Goal: Task Accomplishment & Management: Manage account settings

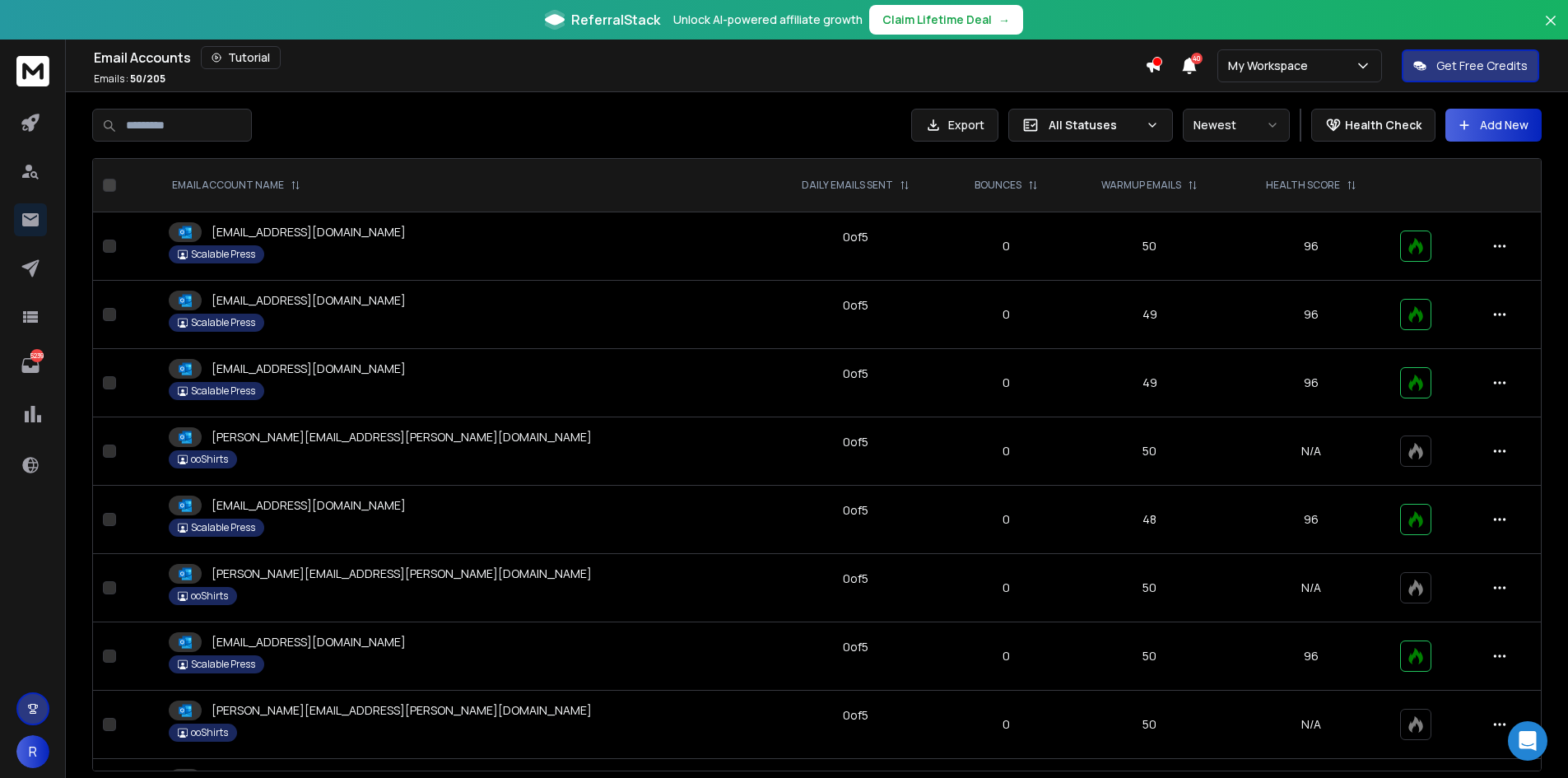
click at [640, 139] on div at bounding box center [496, 125] width 809 height 33
click at [33, 371] on icon at bounding box center [30, 365] width 17 height 14
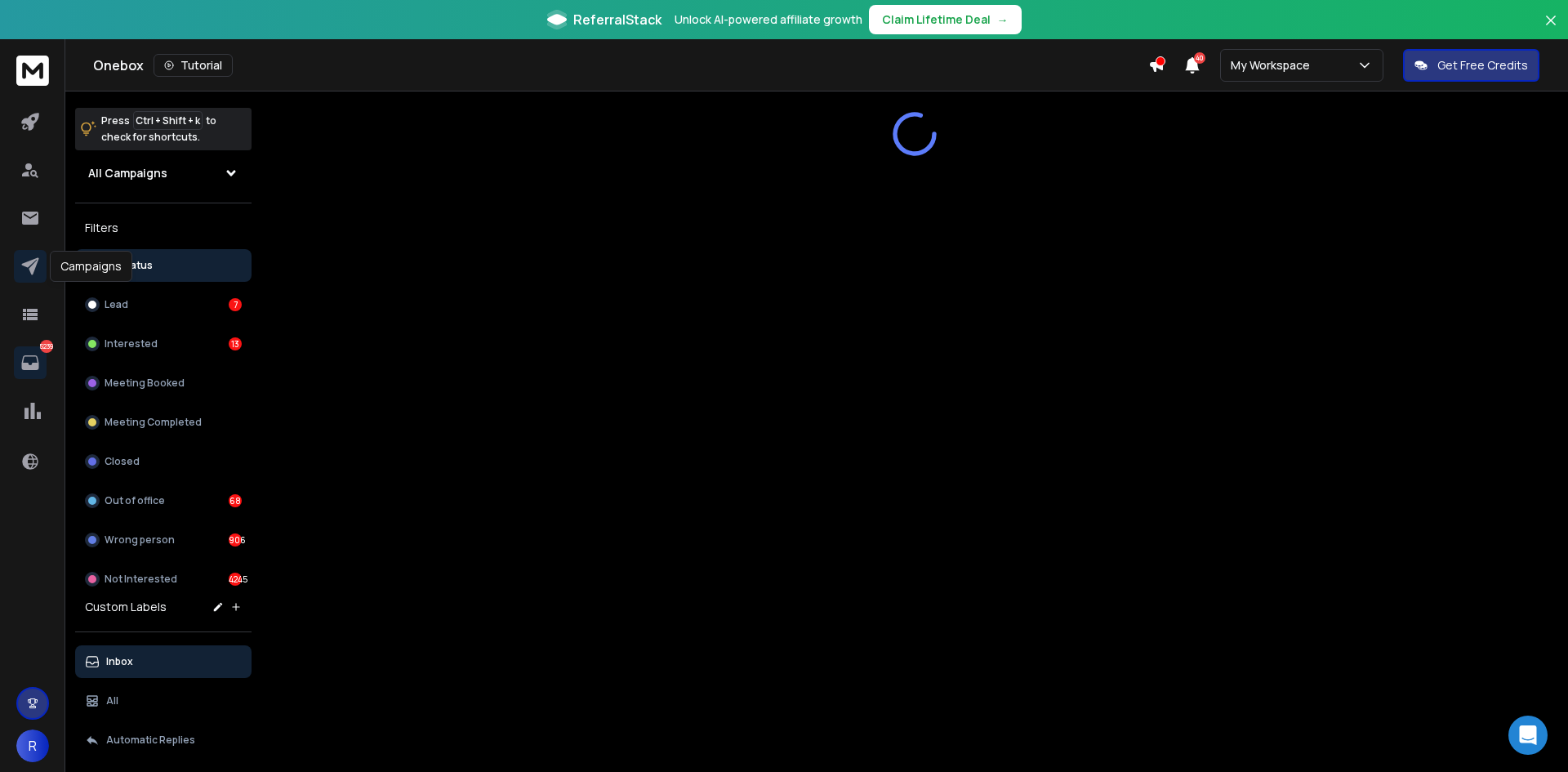
click at [32, 258] on icon at bounding box center [30, 266] width 20 height 20
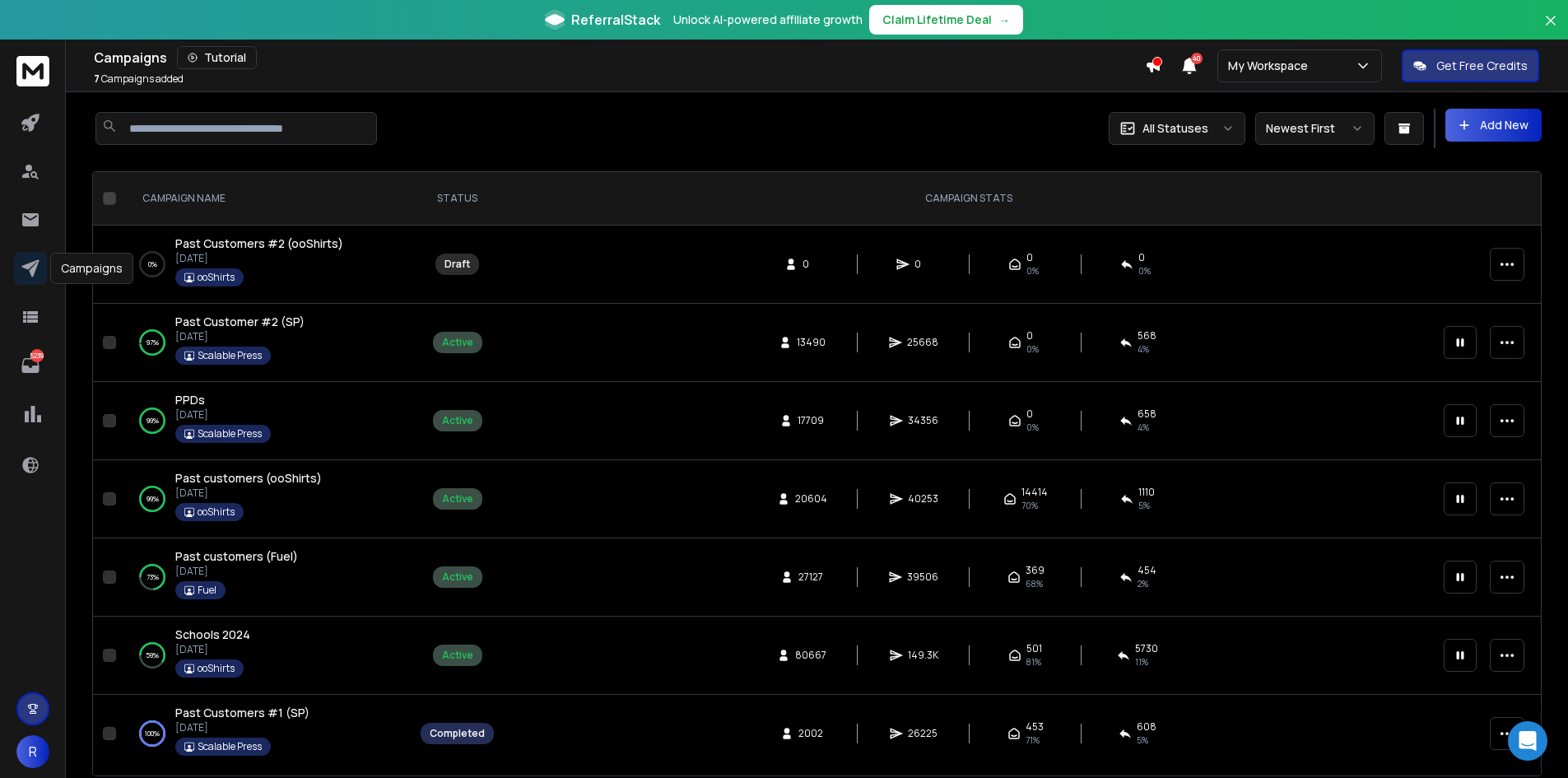
click at [790, 98] on div "Campaigns 7 Campaigns Added All Statuses Newest First Add New CAMPAIGN NAME STA…" at bounding box center [817, 496] width 1502 height 810
drag, startPoint x: 740, startPoint y: 112, endPoint x: 636, endPoint y: 138, distance: 107.2
click at [636, 138] on div at bounding box center [454, 129] width 725 height 40
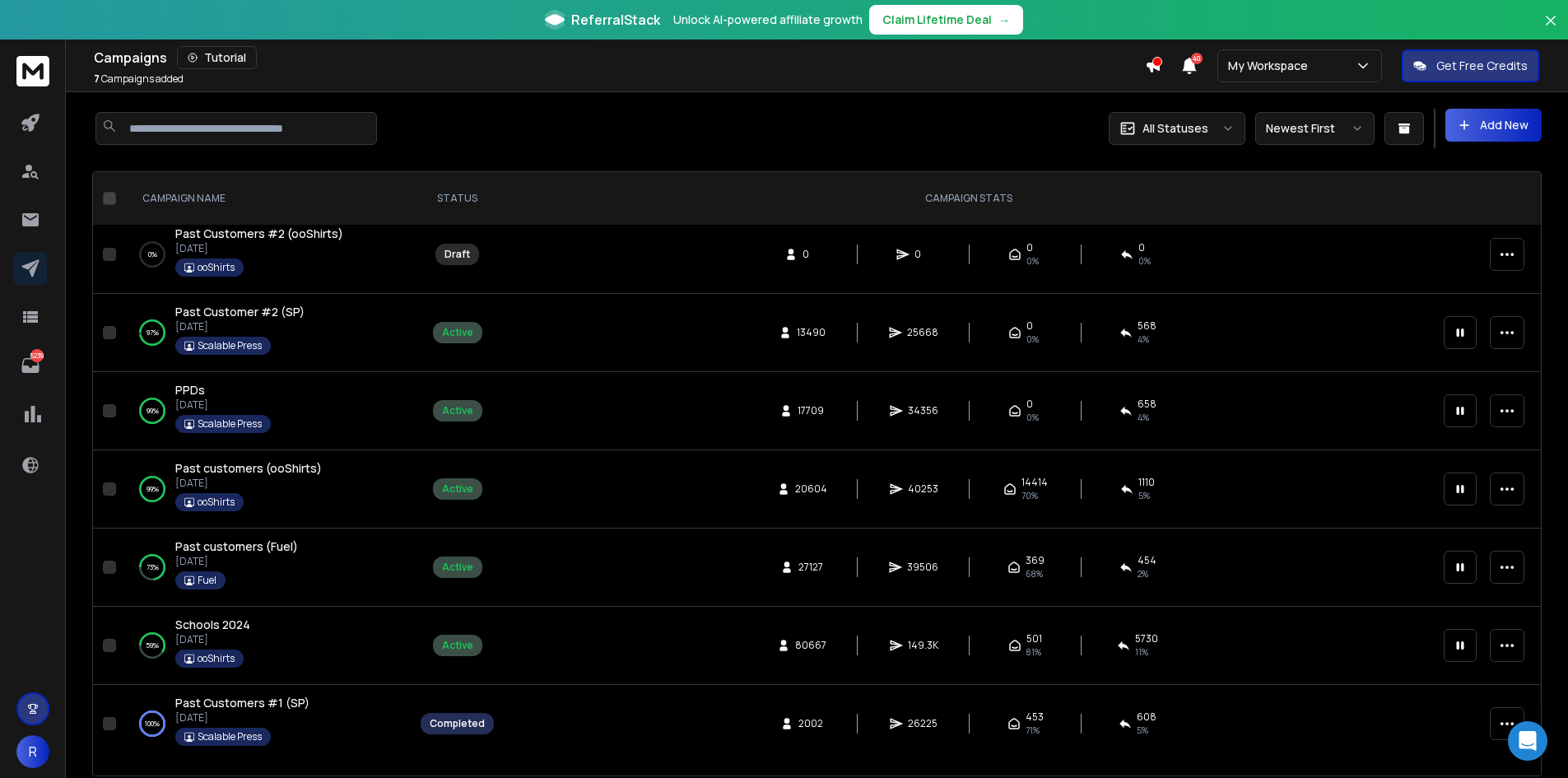
click at [112, 336] on button "button" at bounding box center [109, 332] width 13 height 13
click at [108, 412] on button "button" at bounding box center [109, 410] width 13 height 13
click at [270, 555] on p "6 months ago" at bounding box center [237, 561] width 122 height 13
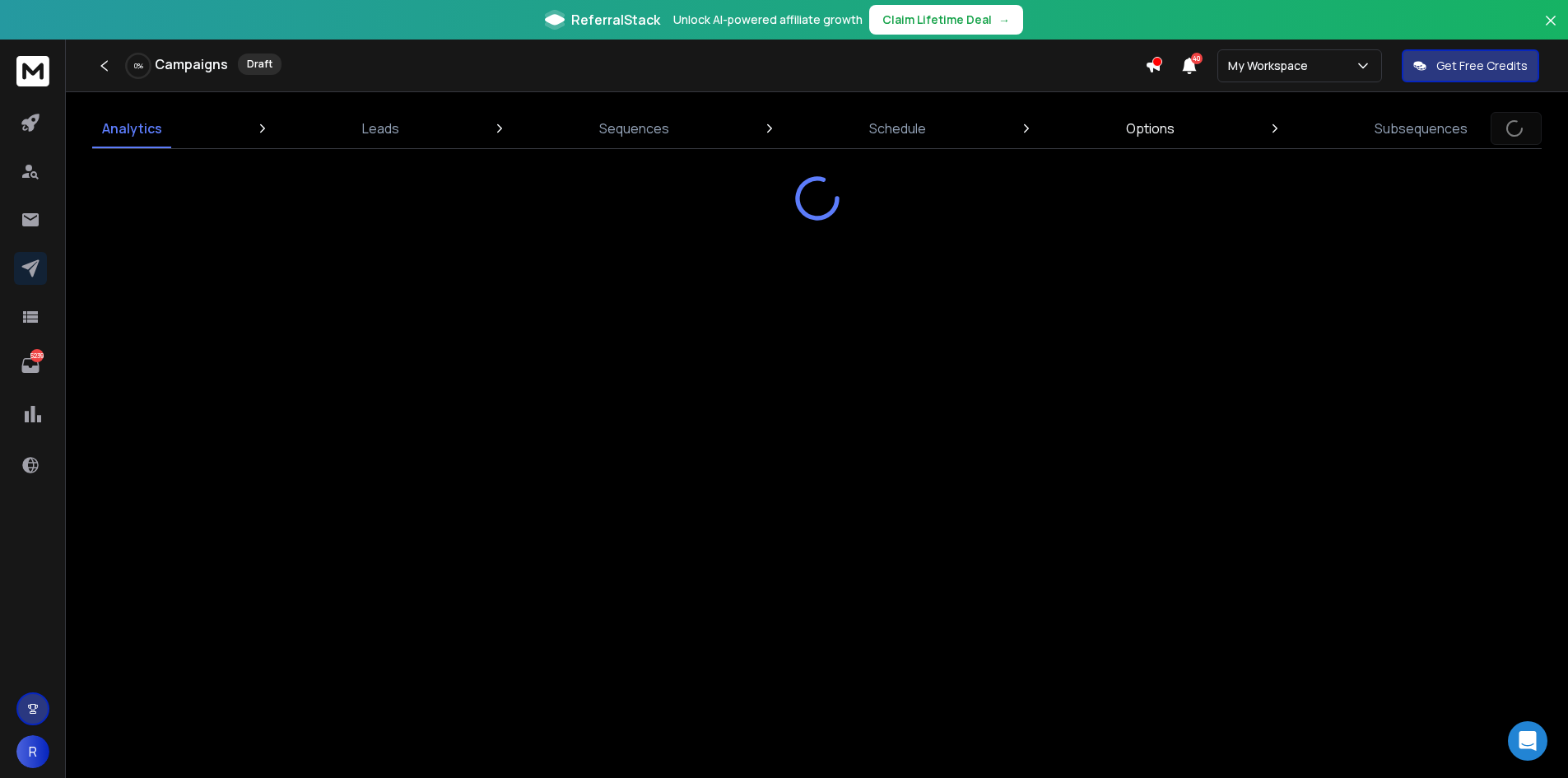
click at [1141, 130] on p "Options" at bounding box center [1151, 129] width 49 height 20
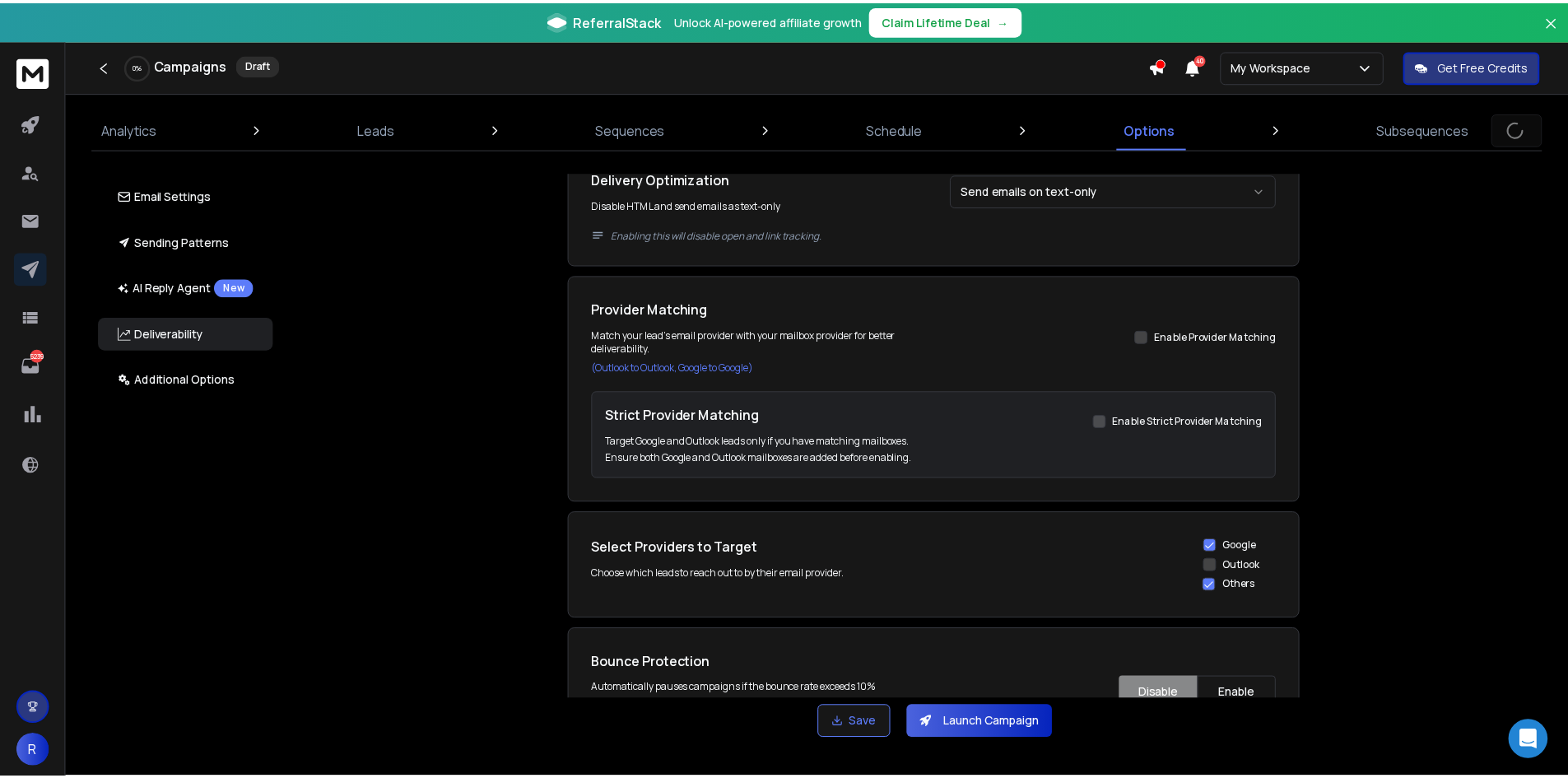
scroll to position [2140, 0]
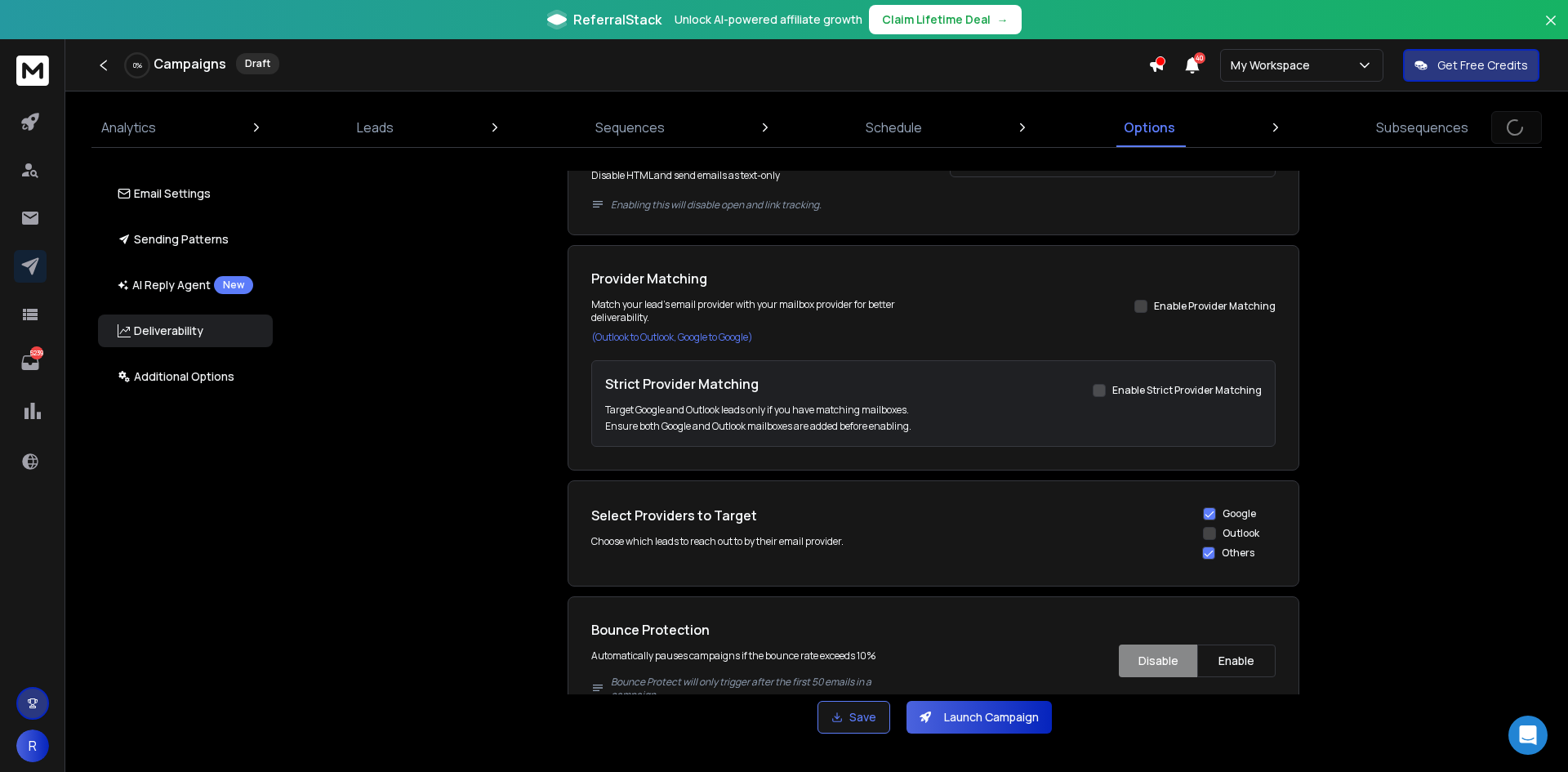
click at [1205, 530] on button "Outlook" at bounding box center [1209, 533] width 13 height 13
click at [857, 716] on button "Save" at bounding box center [853, 717] width 72 height 33
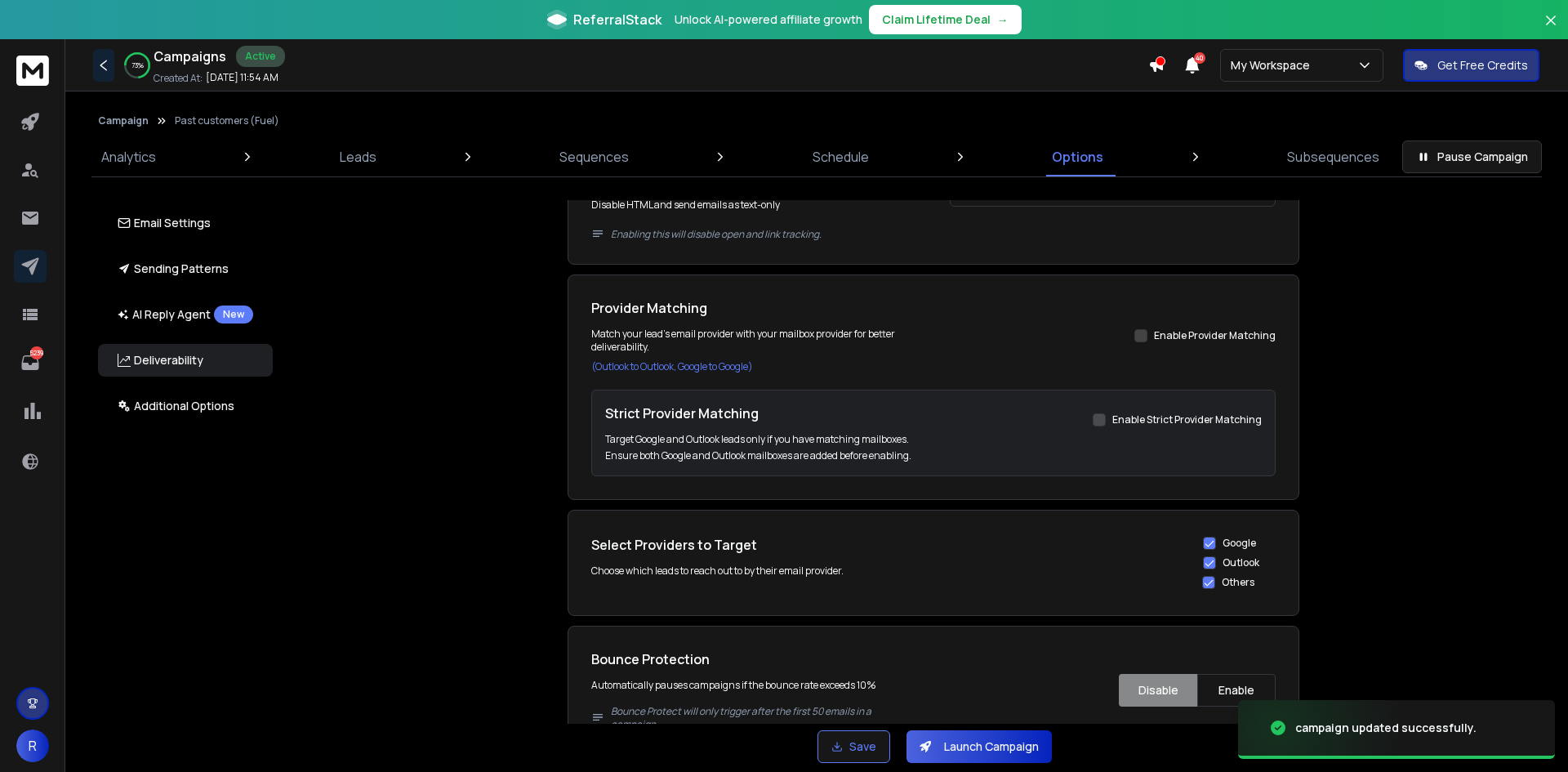
click at [99, 62] on icon at bounding box center [104, 65] width 14 height 14
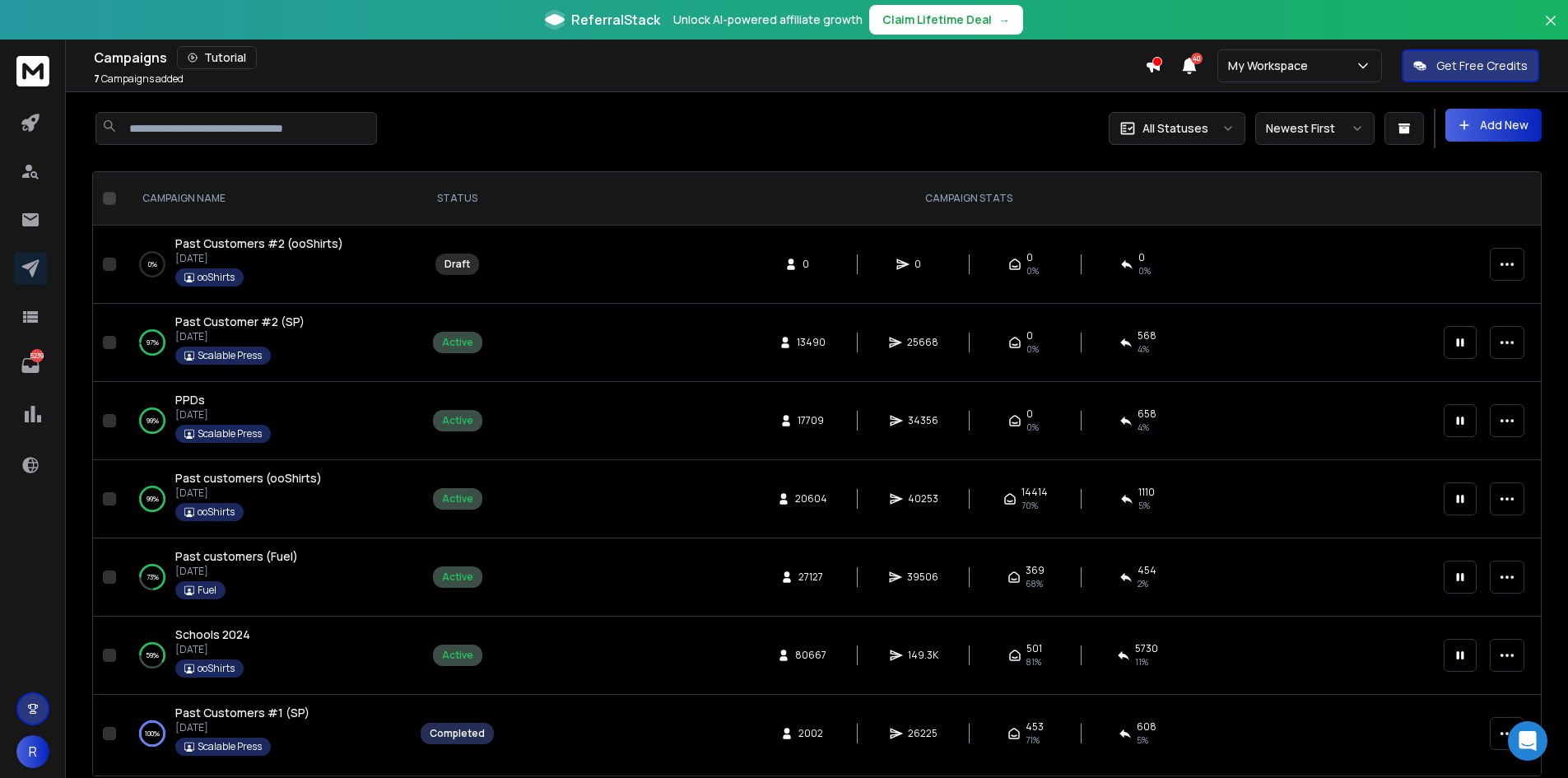
click at [561, 149] on div "Campaigns 7 Campaigns Added All Statuses Newest First Add New CAMPAIGN NAME STA…" at bounding box center [816, 497] width 1449 height 778
drag, startPoint x: 578, startPoint y: 128, endPoint x: 588, endPoint y: 112, distance: 18.9
click at [588, 112] on div at bounding box center [454, 129] width 725 height 40
click at [25, 210] on icon at bounding box center [31, 219] width 20 height 20
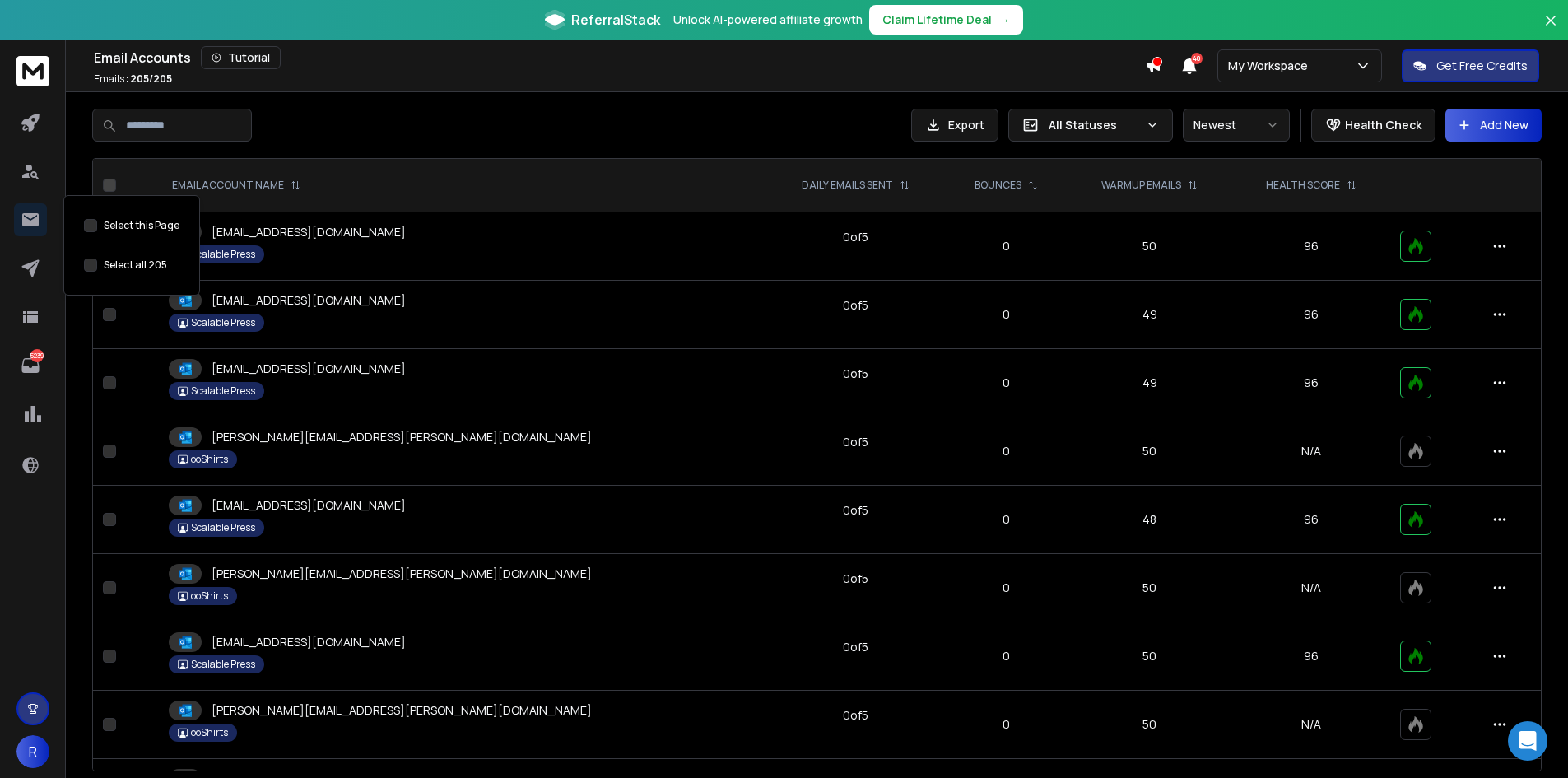
click at [110, 183] on button "Select this Page" at bounding box center [109, 185] width 13 height 13
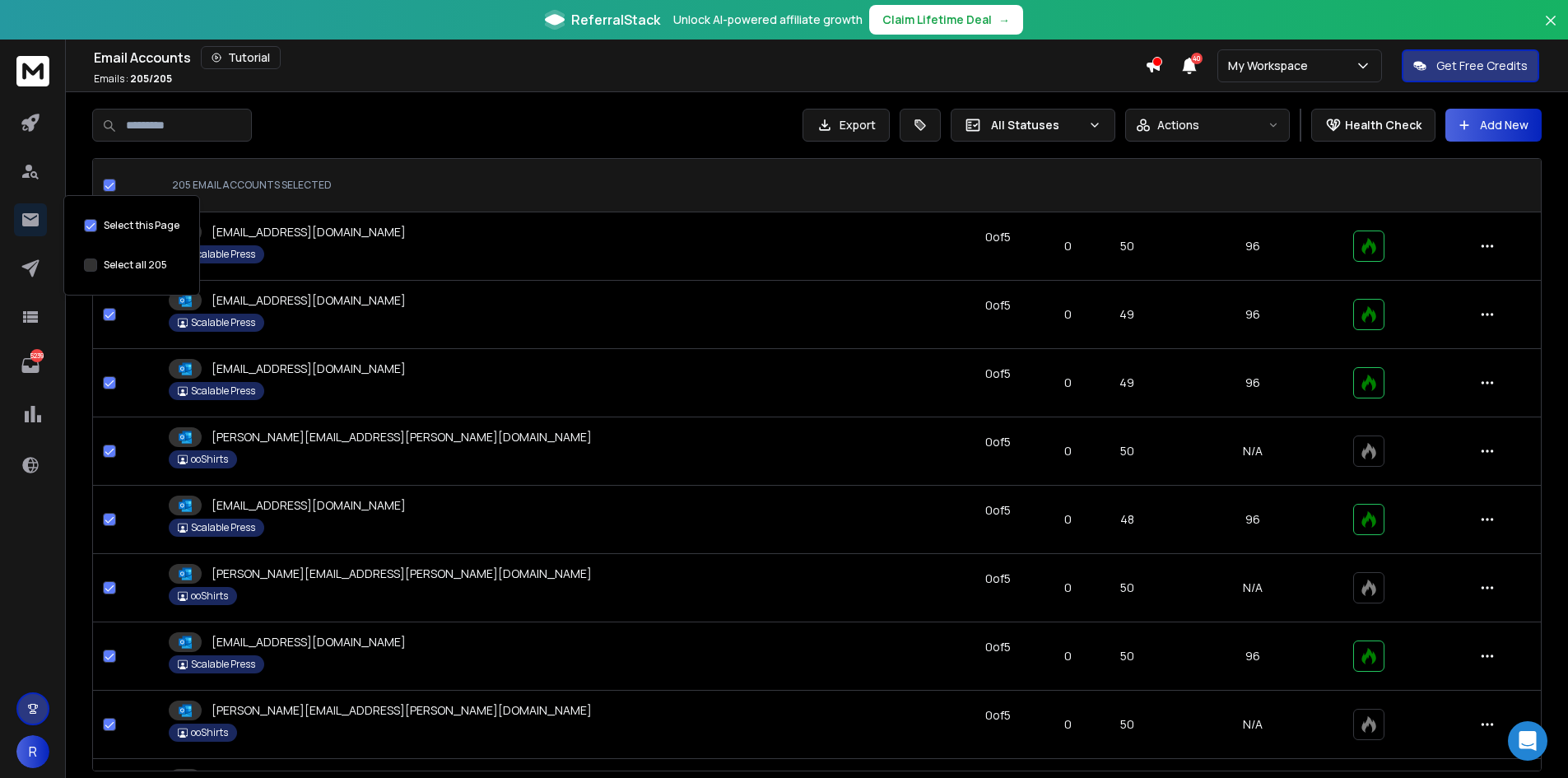
click at [92, 265] on button "Select this Page" at bounding box center [90, 264] width 13 height 13
click at [1053, 130] on p "All Statuses" at bounding box center [1036, 125] width 91 height 16
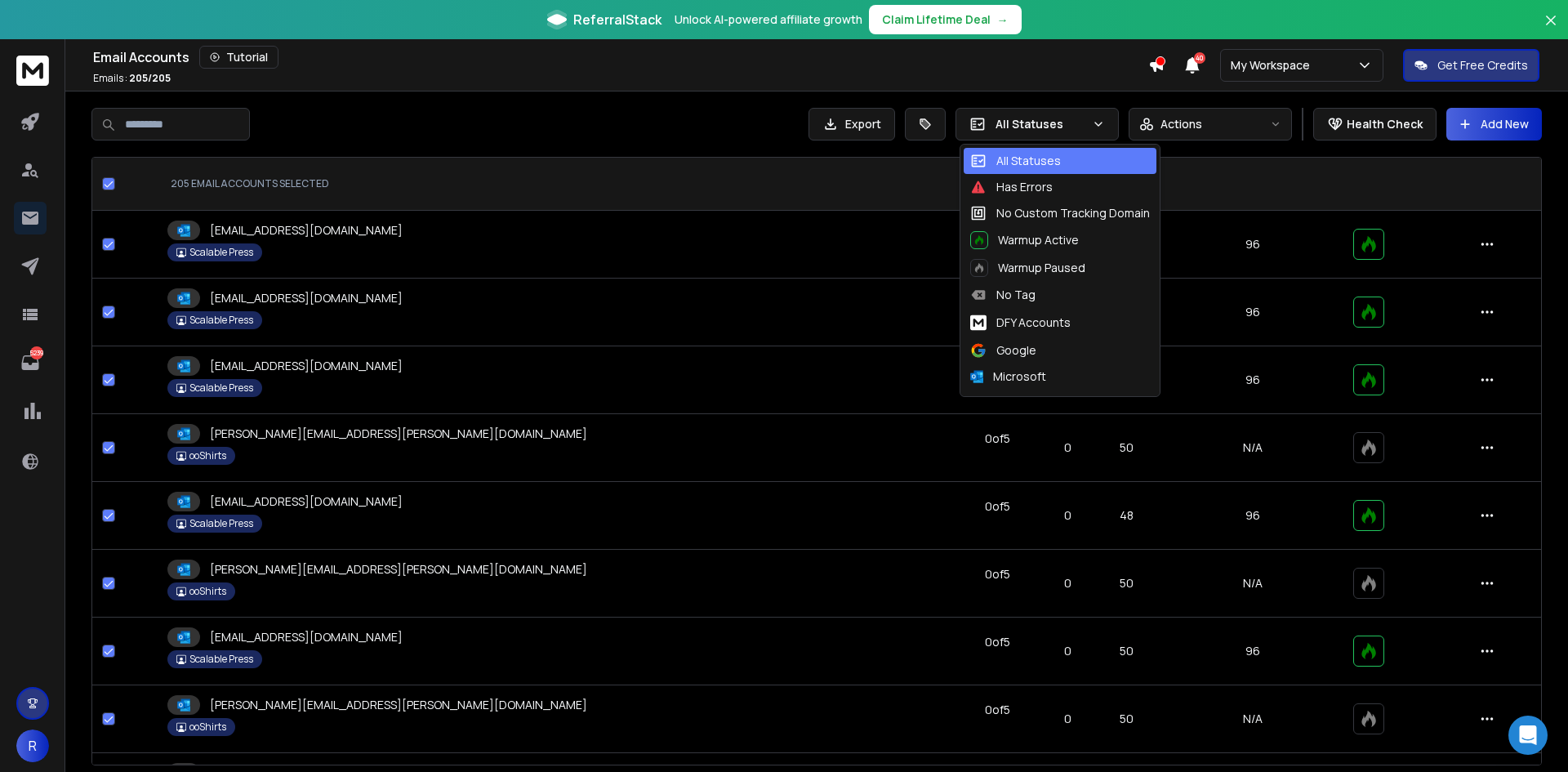
click at [1046, 120] on p "All Statuses" at bounding box center [1040, 124] width 90 height 16
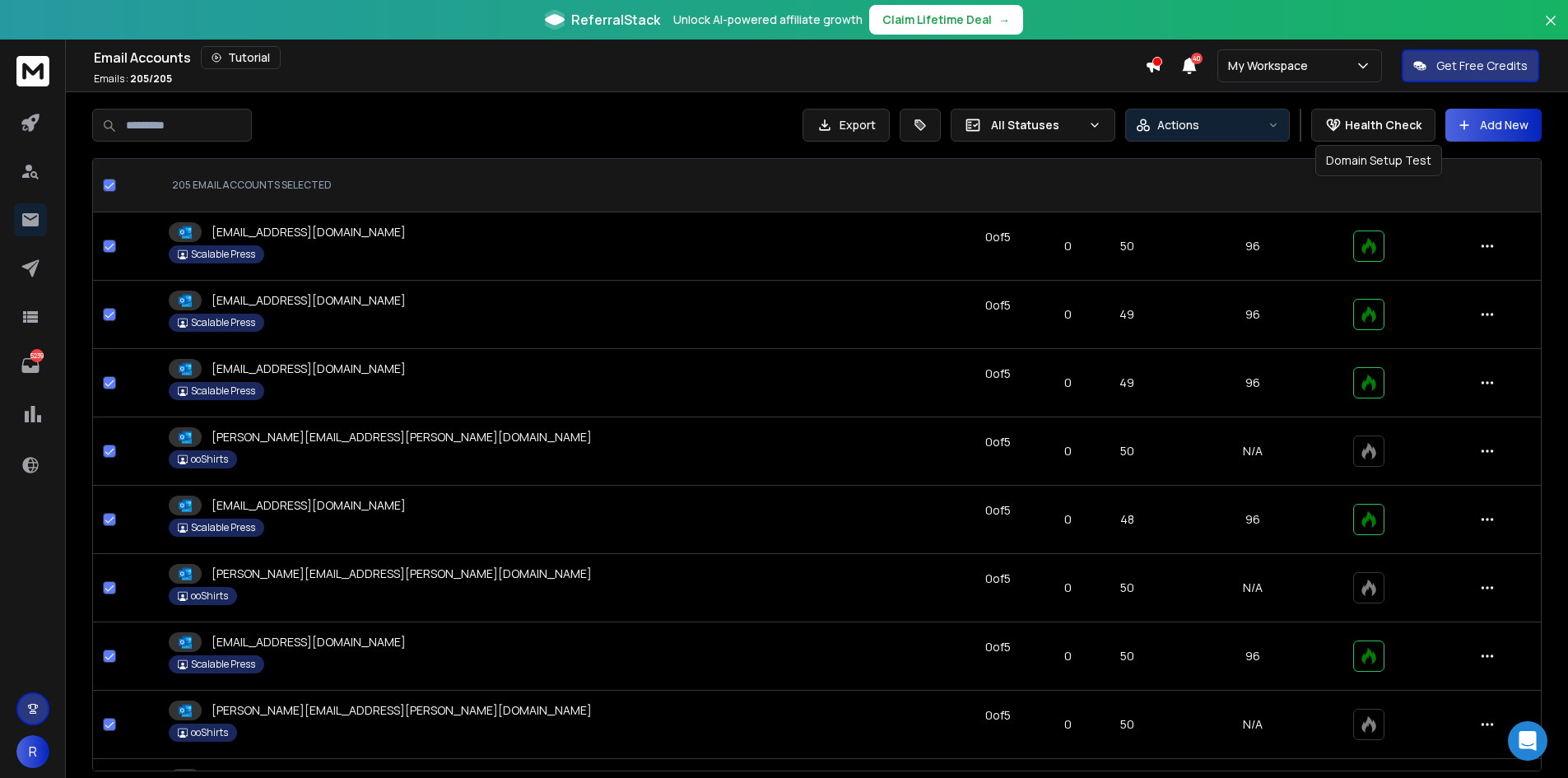
click at [1223, 136] on button "Actions" at bounding box center [1207, 125] width 165 height 33
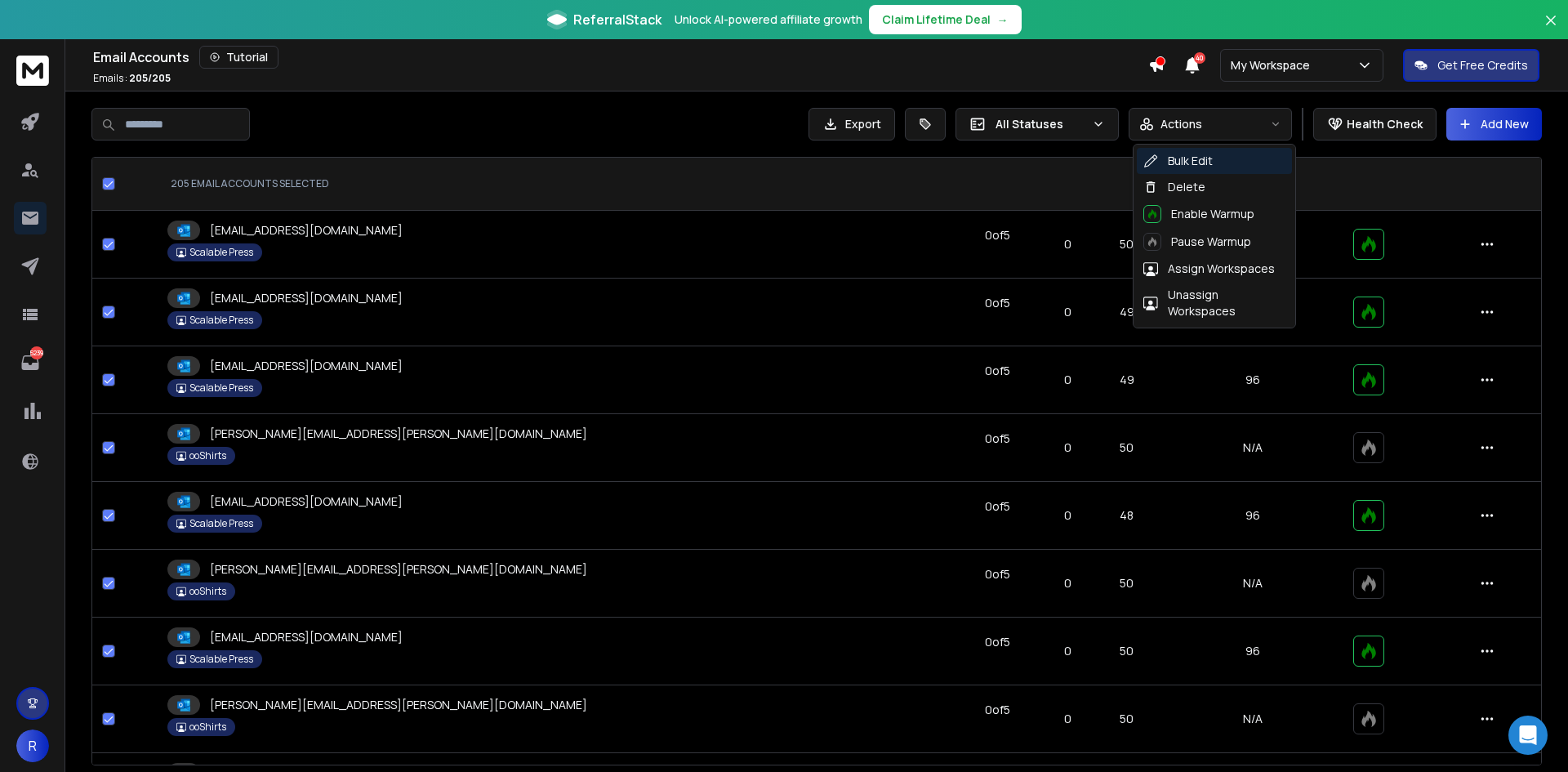
click at [1218, 162] on div "Bulk Edit" at bounding box center [1215, 161] width 155 height 26
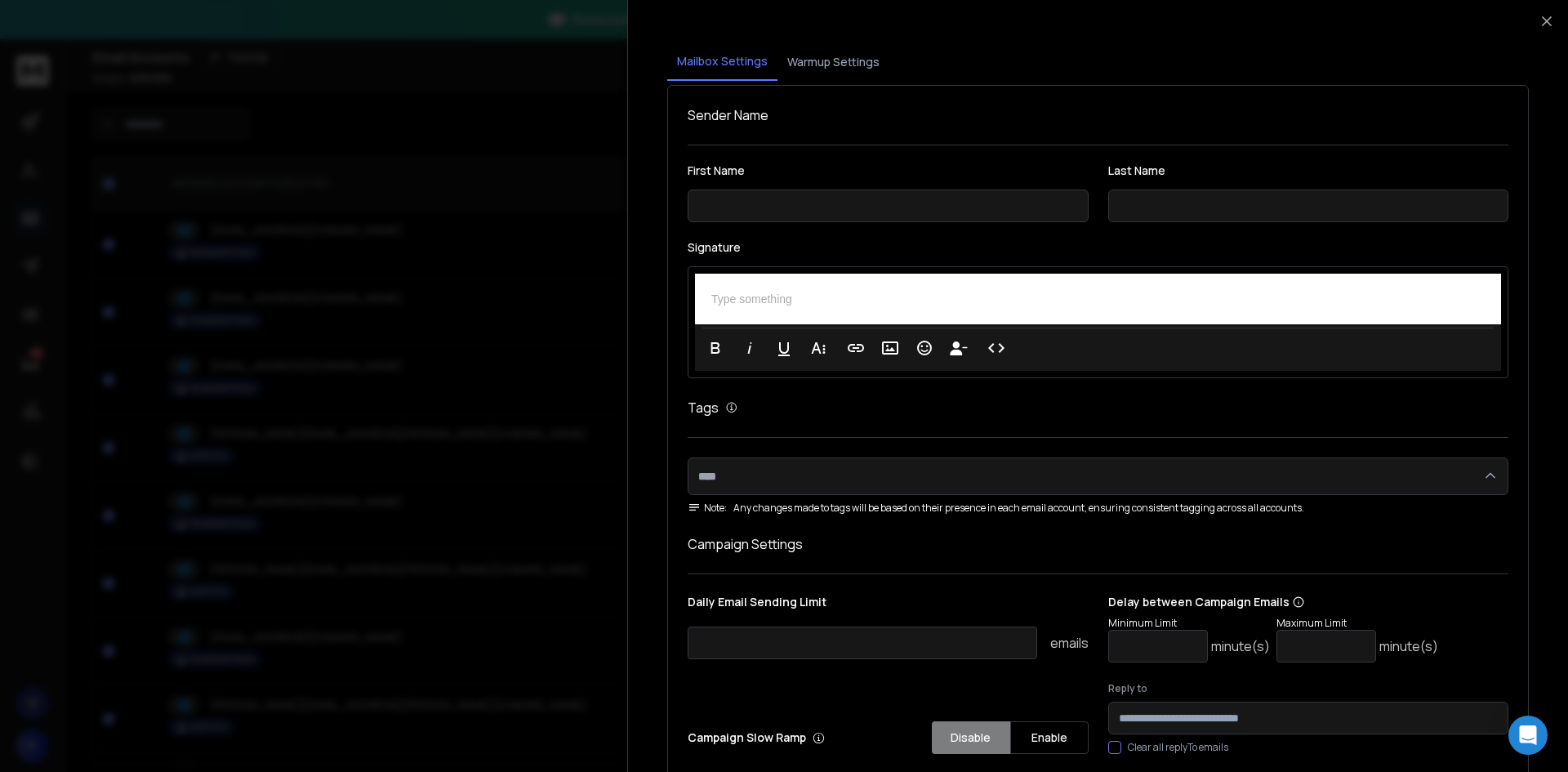
click at [841, 62] on button "Warmup Settings" at bounding box center [833, 62] width 112 height 36
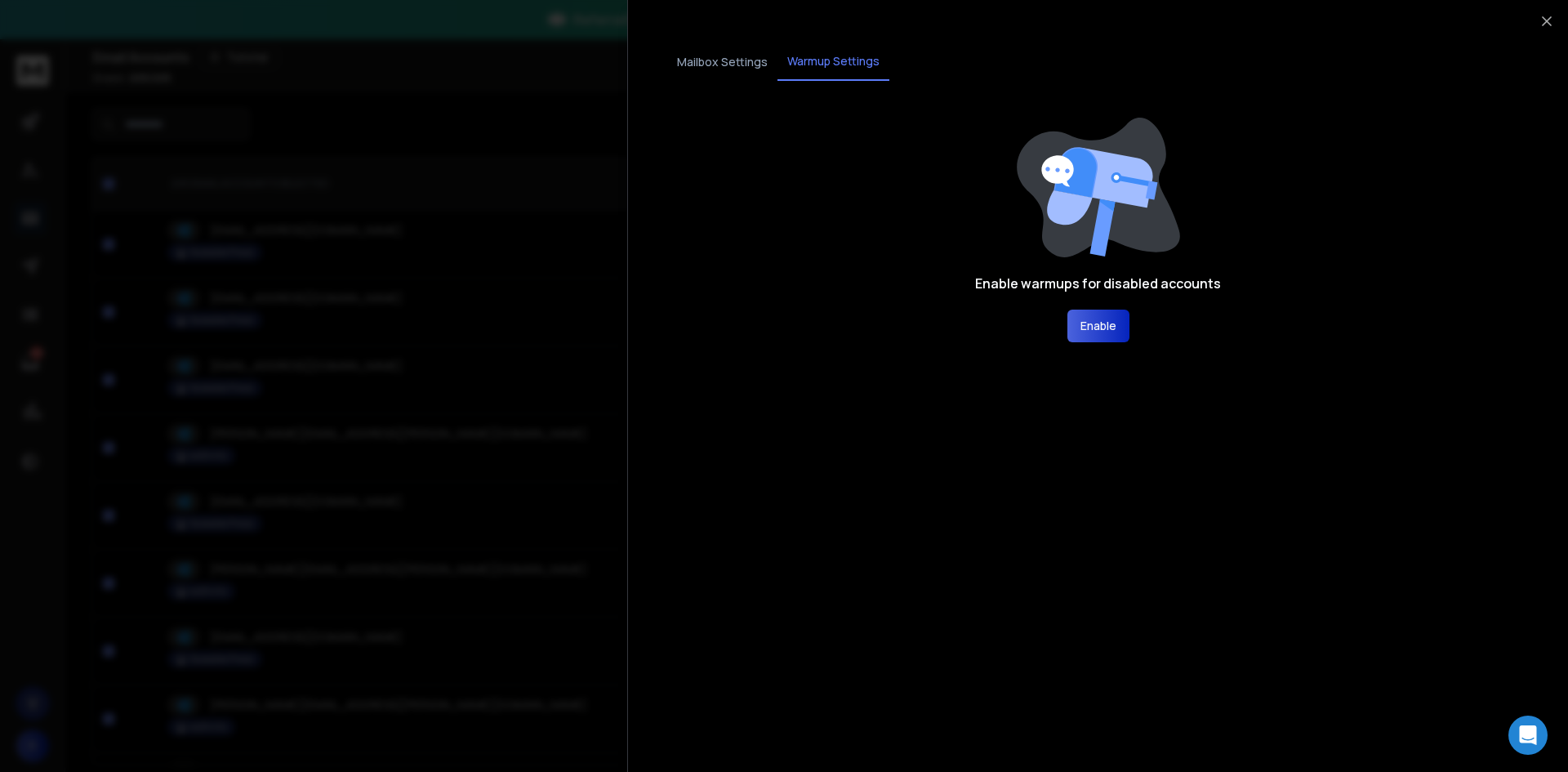
click at [730, 79] on button "Mailbox Settings" at bounding box center [723, 62] width 111 height 36
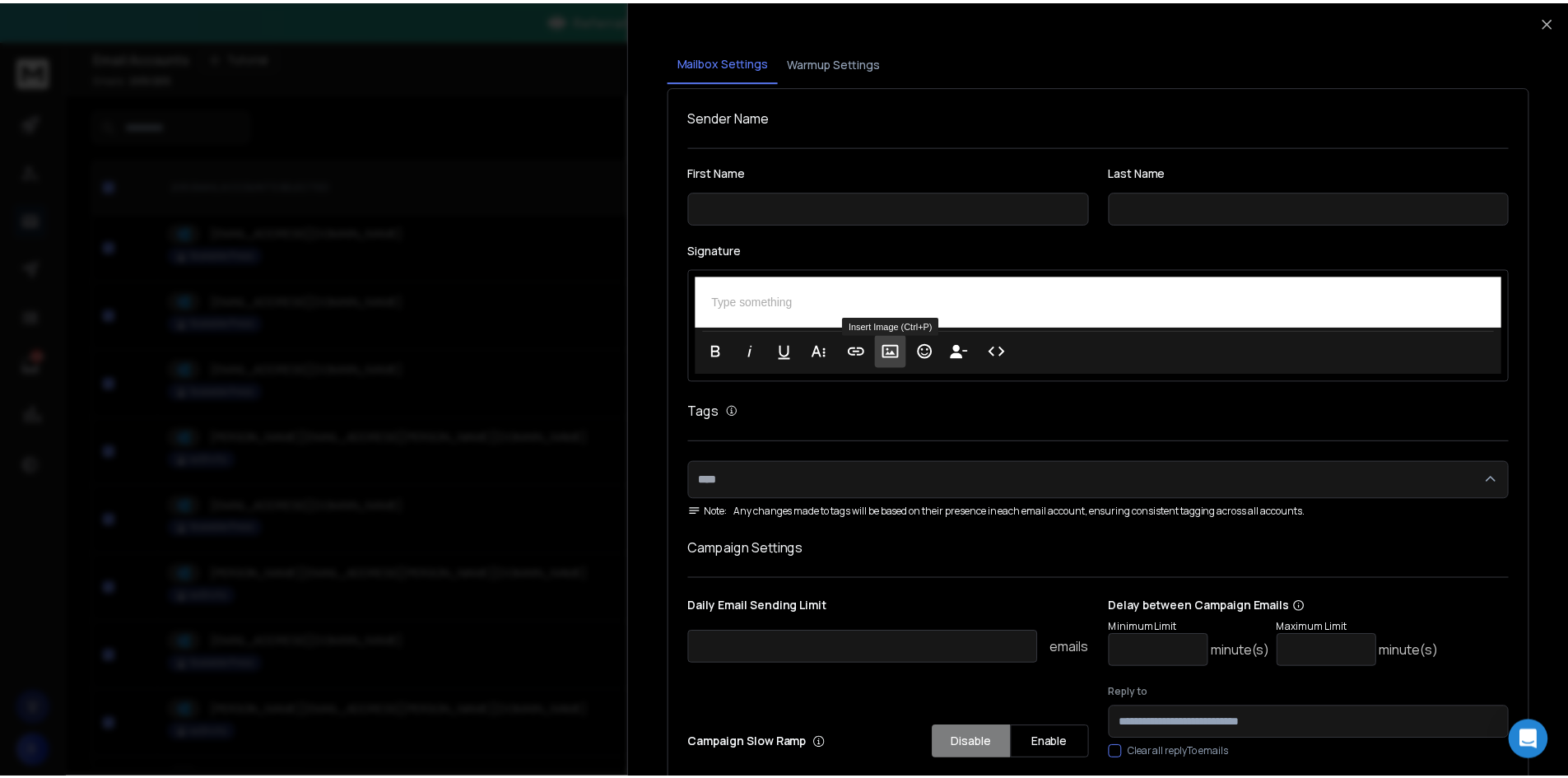
scroll to position [214, 0]
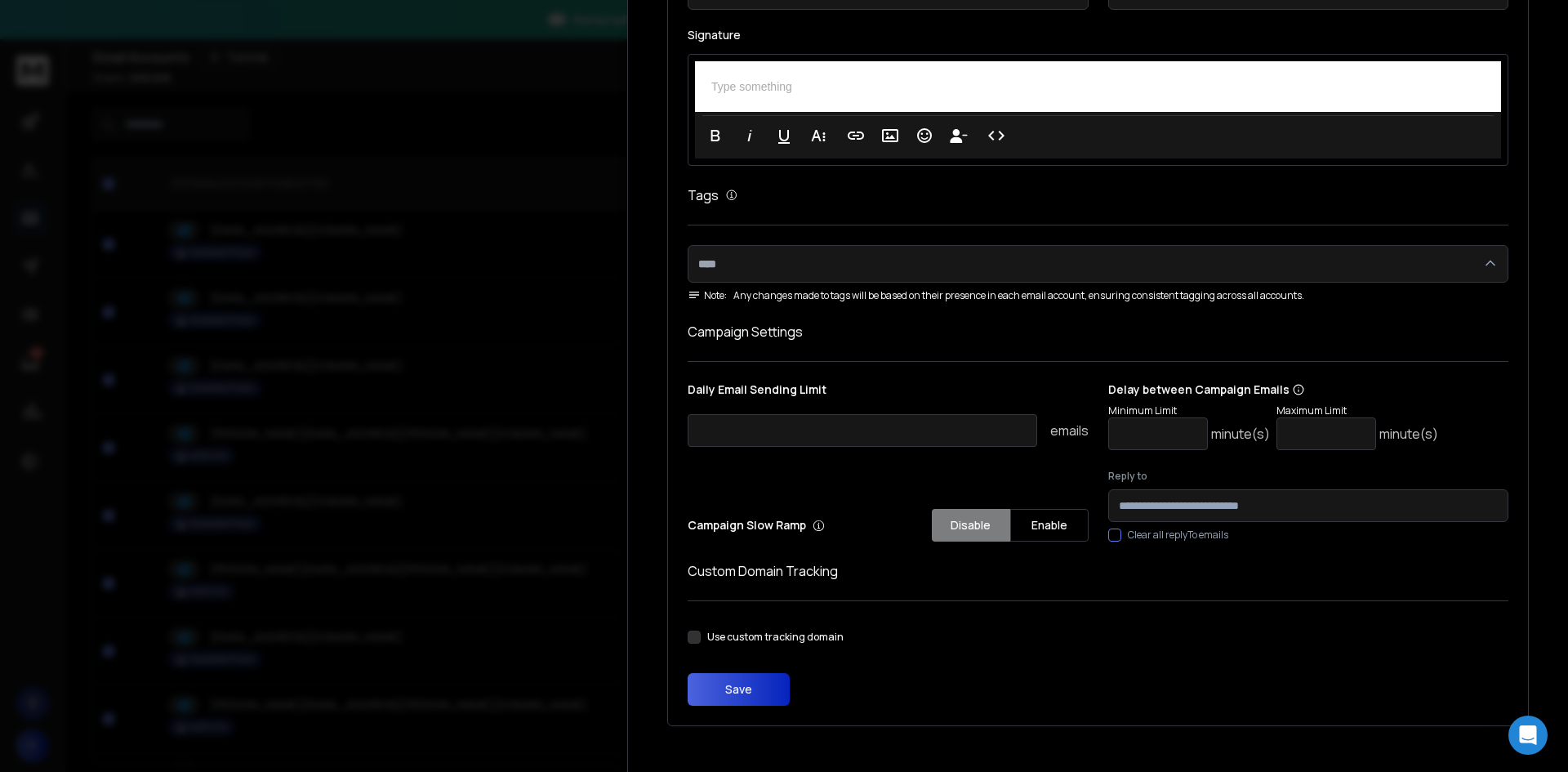
click at [845, 409] on div "Daily Email Sending Limit emails" at bounding box center [887, 415] width 401 height 69
click at [845, 424] on input "number" at bounding box center [862, 430] width 350 height 33
type input "**"
click at [751, 699] on button "Save" at bounding box center [738, 689] width 102 height 33
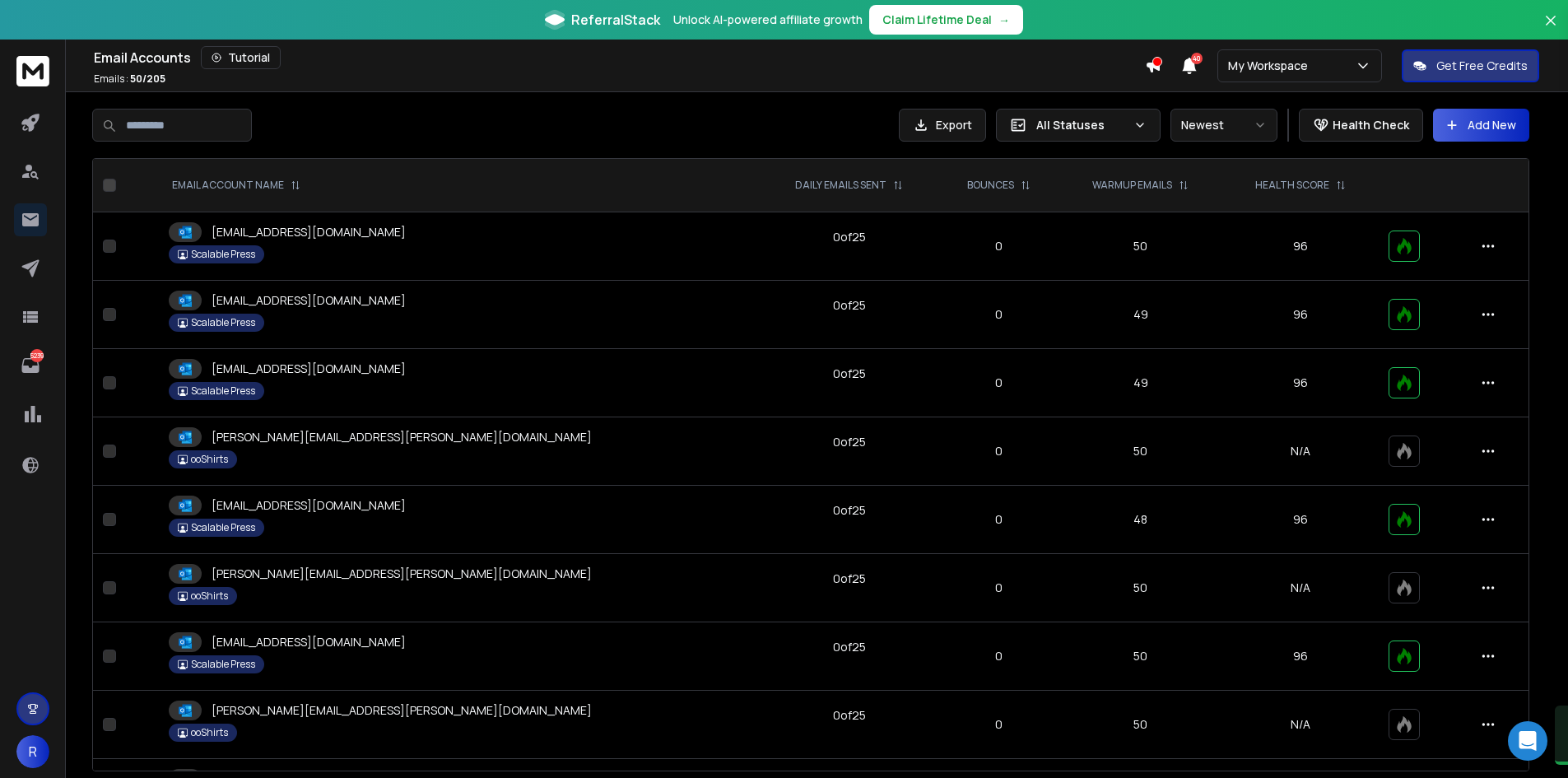
scroll to position [0, 0]
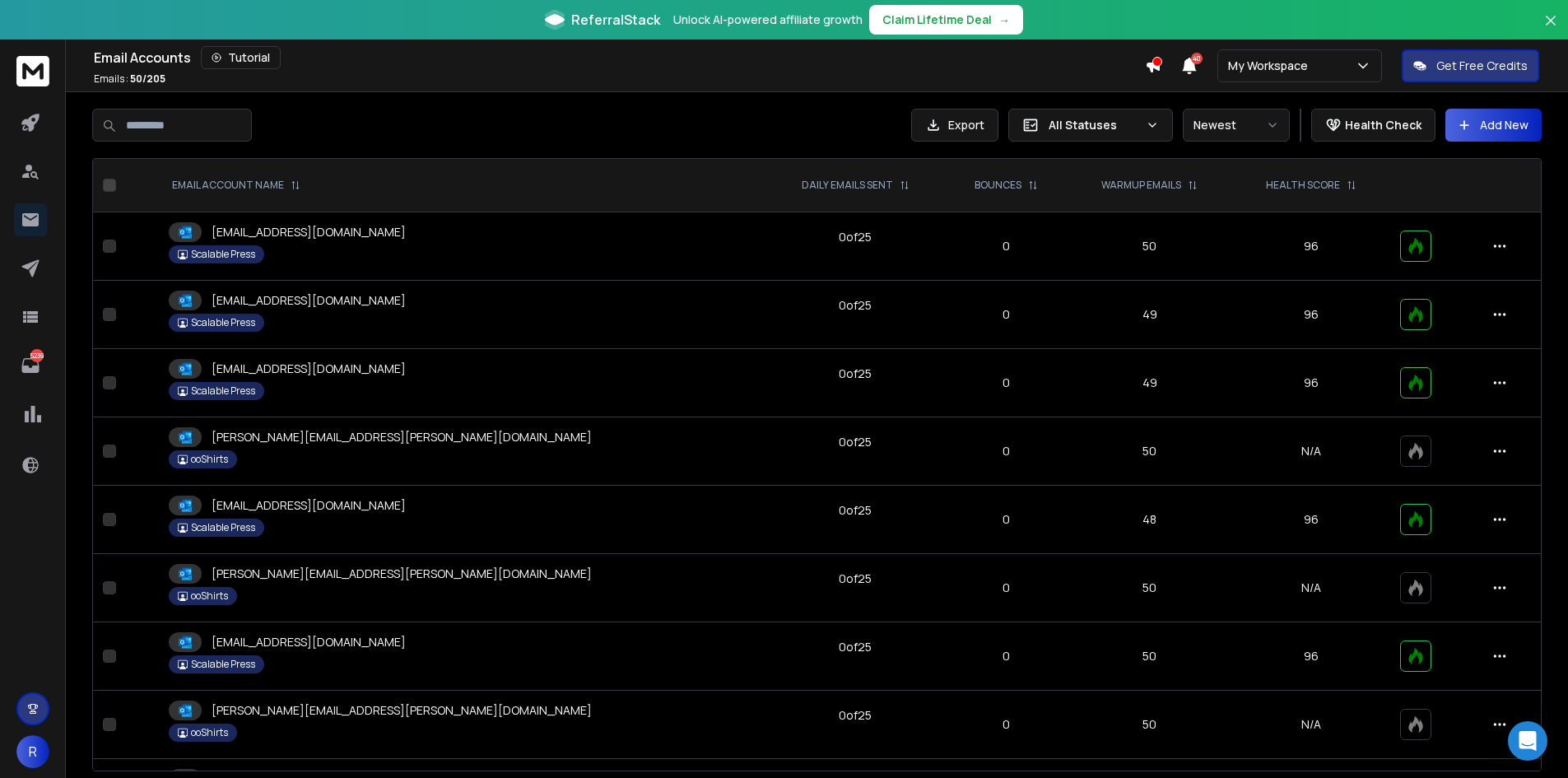
click at [578, 119] on div at bounding box center [496, 125] width 809 height 33
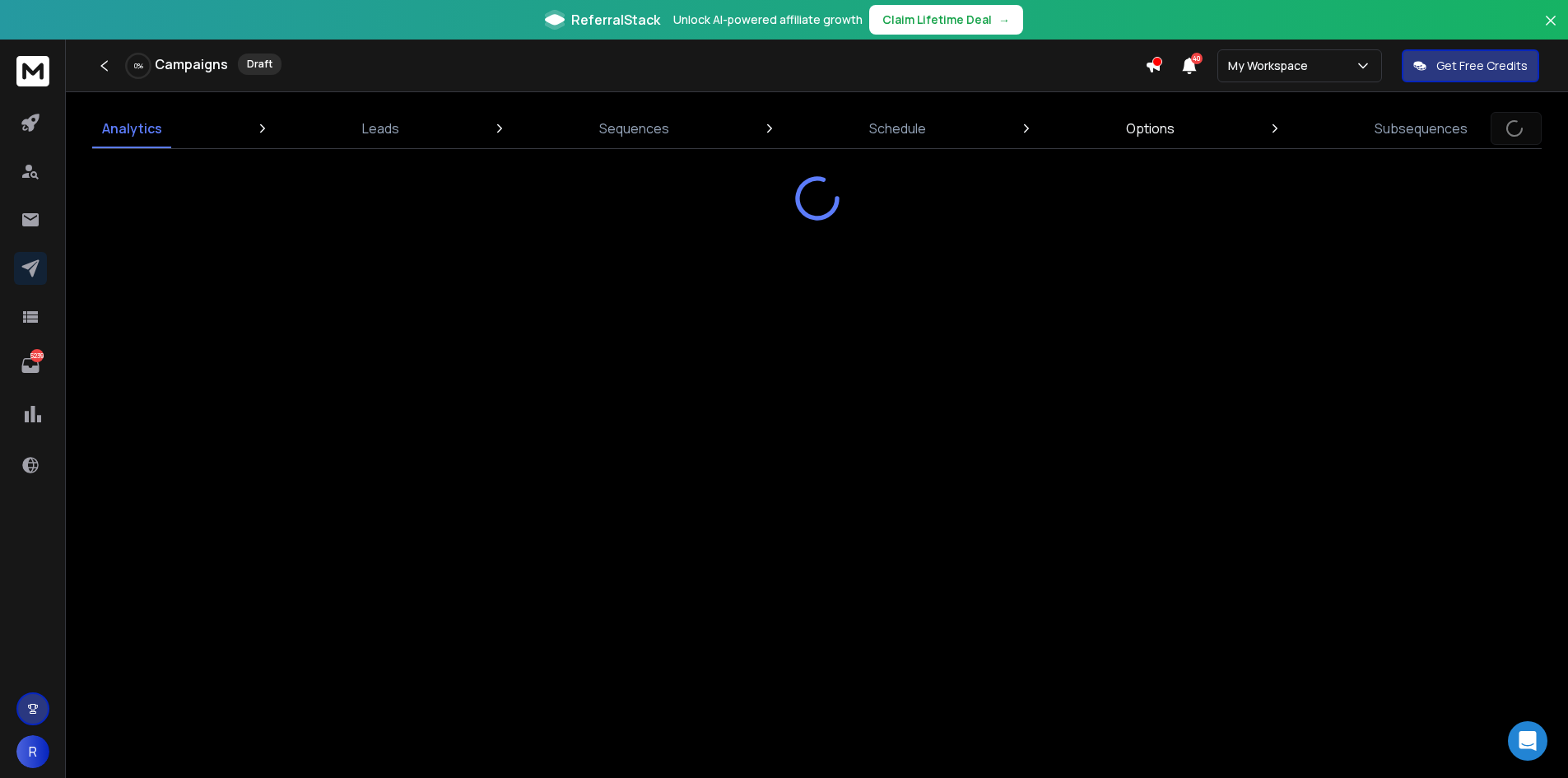
click at [1141, 130] on p "Options" at bounding box center [1151, 129] width 49 height 20
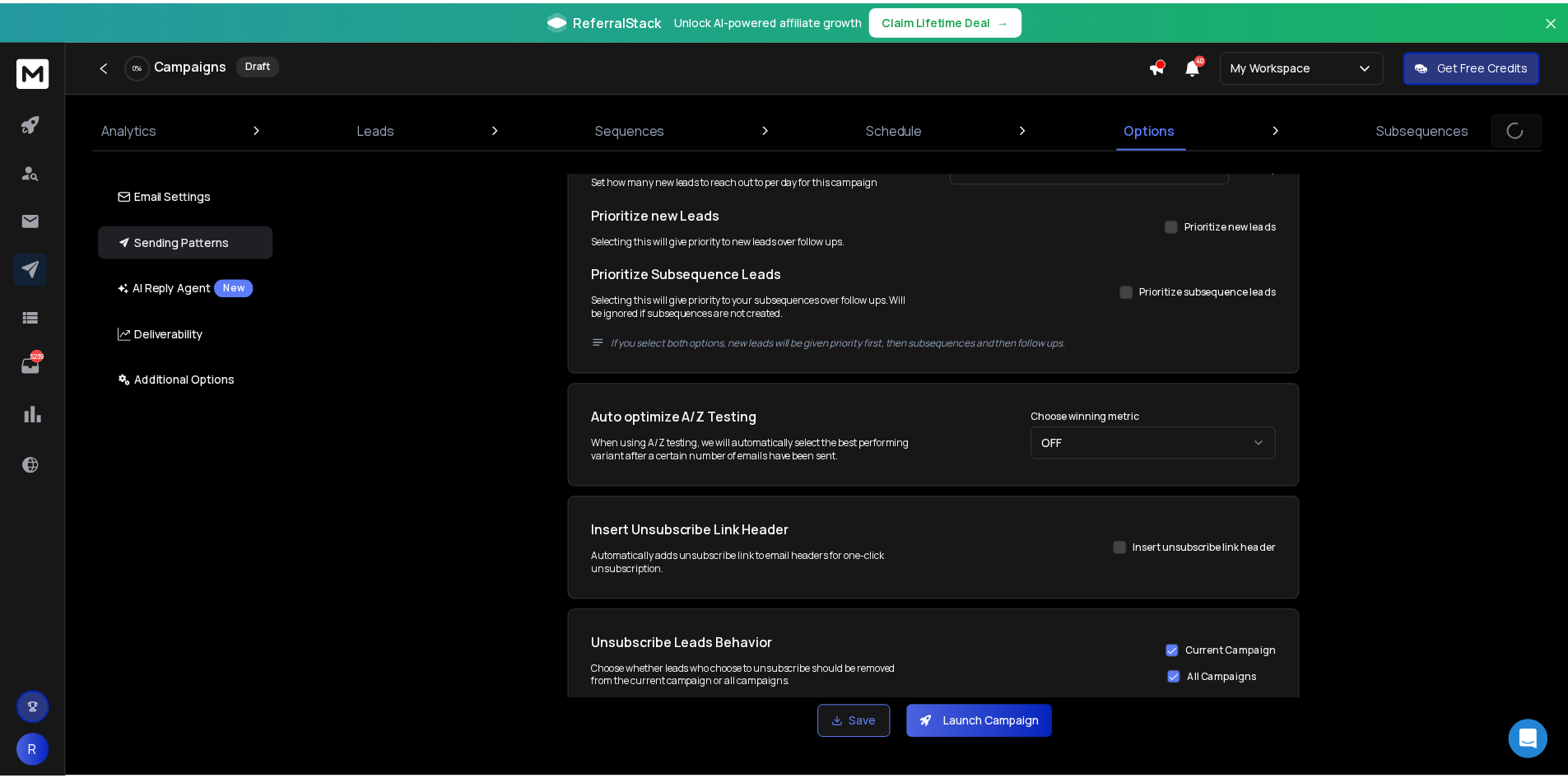
scroll to position [1481, 0]
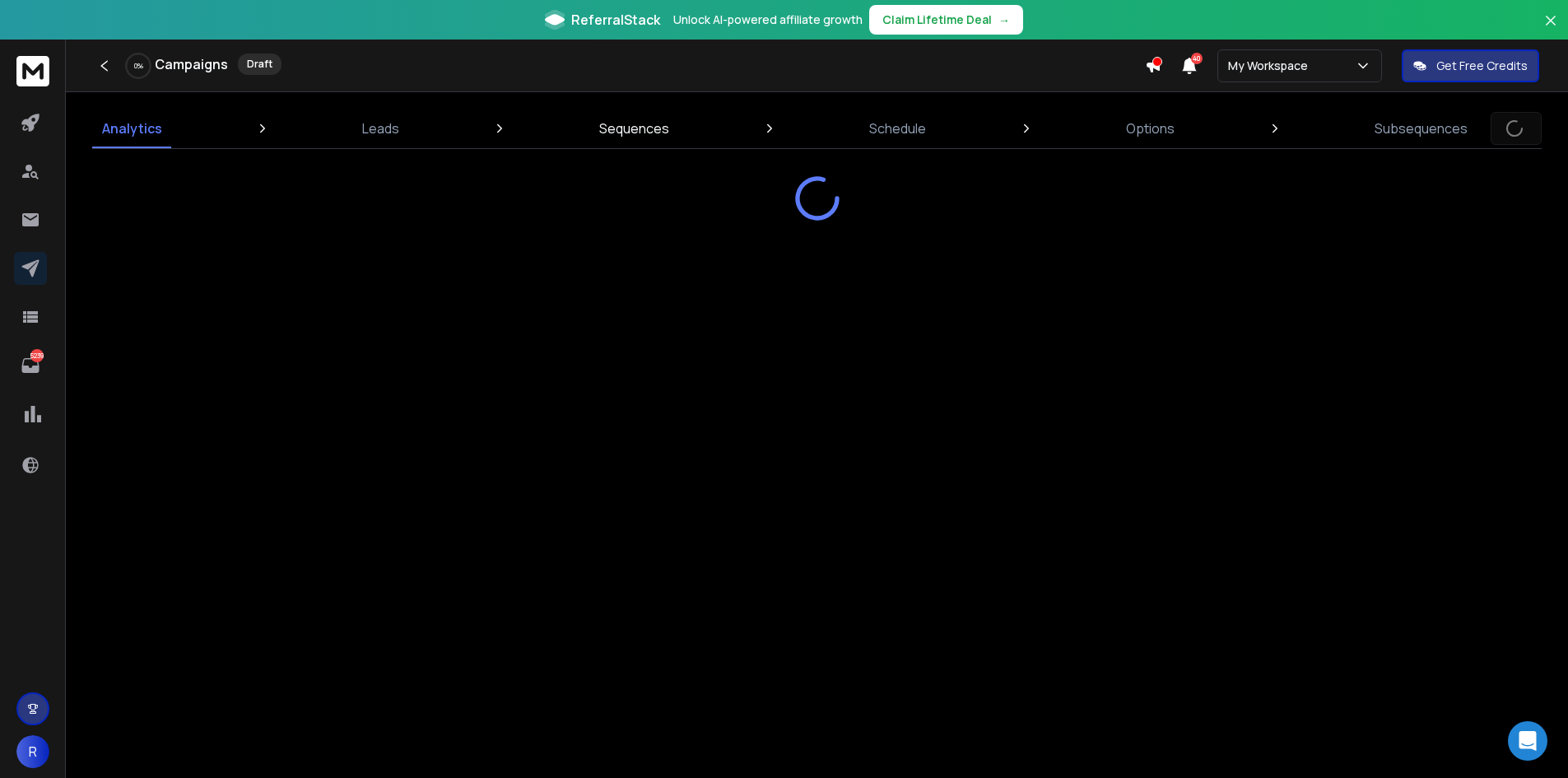
click at [615, 124] on p "Sequences" at bounding box center [634, 129] width 70 height 20
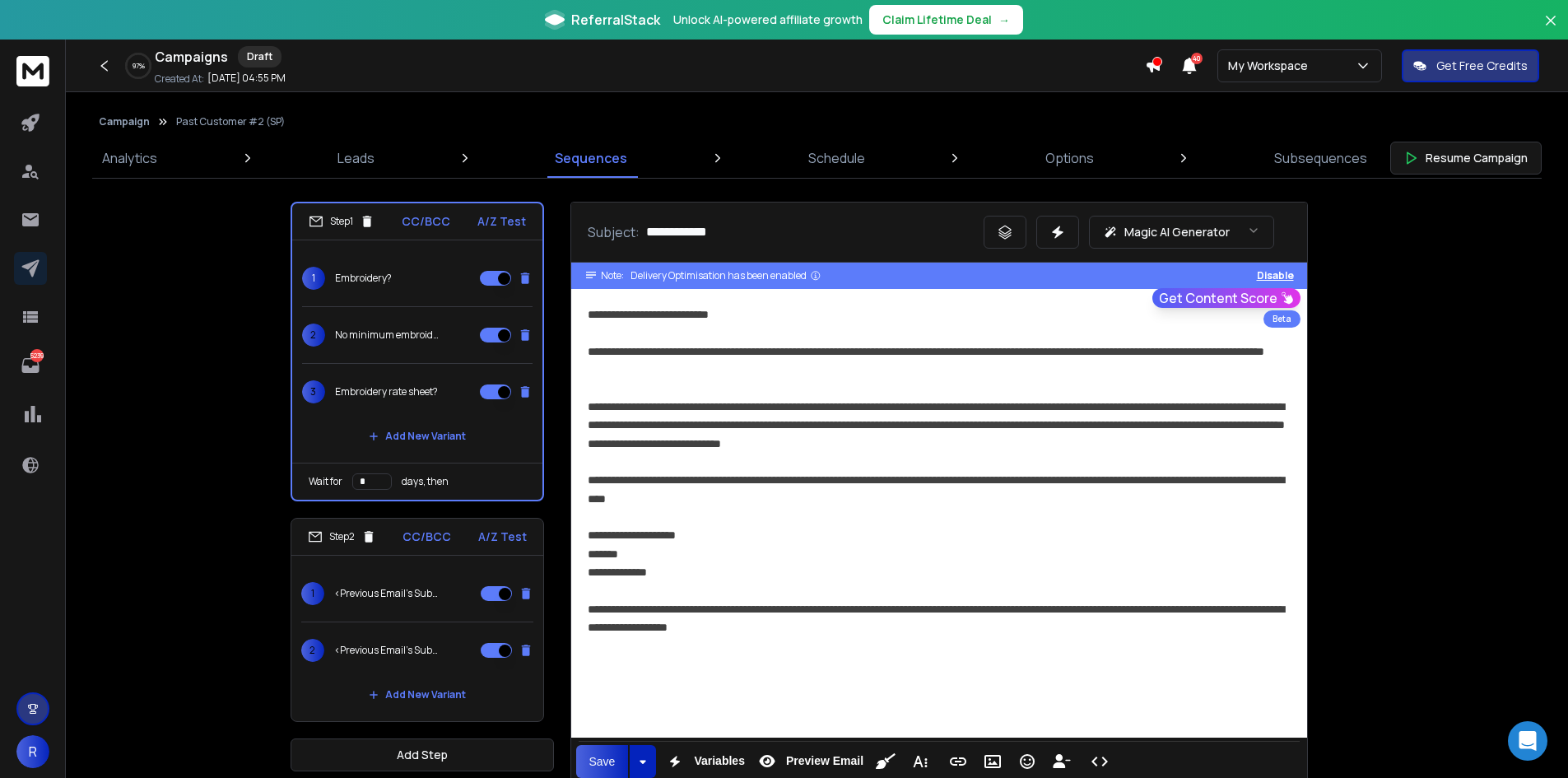
click at [822, 381] on div at bounding box center [938, 388] width 703 height 18
click at [808, 451] on div "**********" at bounding box center [938, 425] width 703 height 55
click at [808, 389] on div at bounding box center [938, 388] width 703 height 18
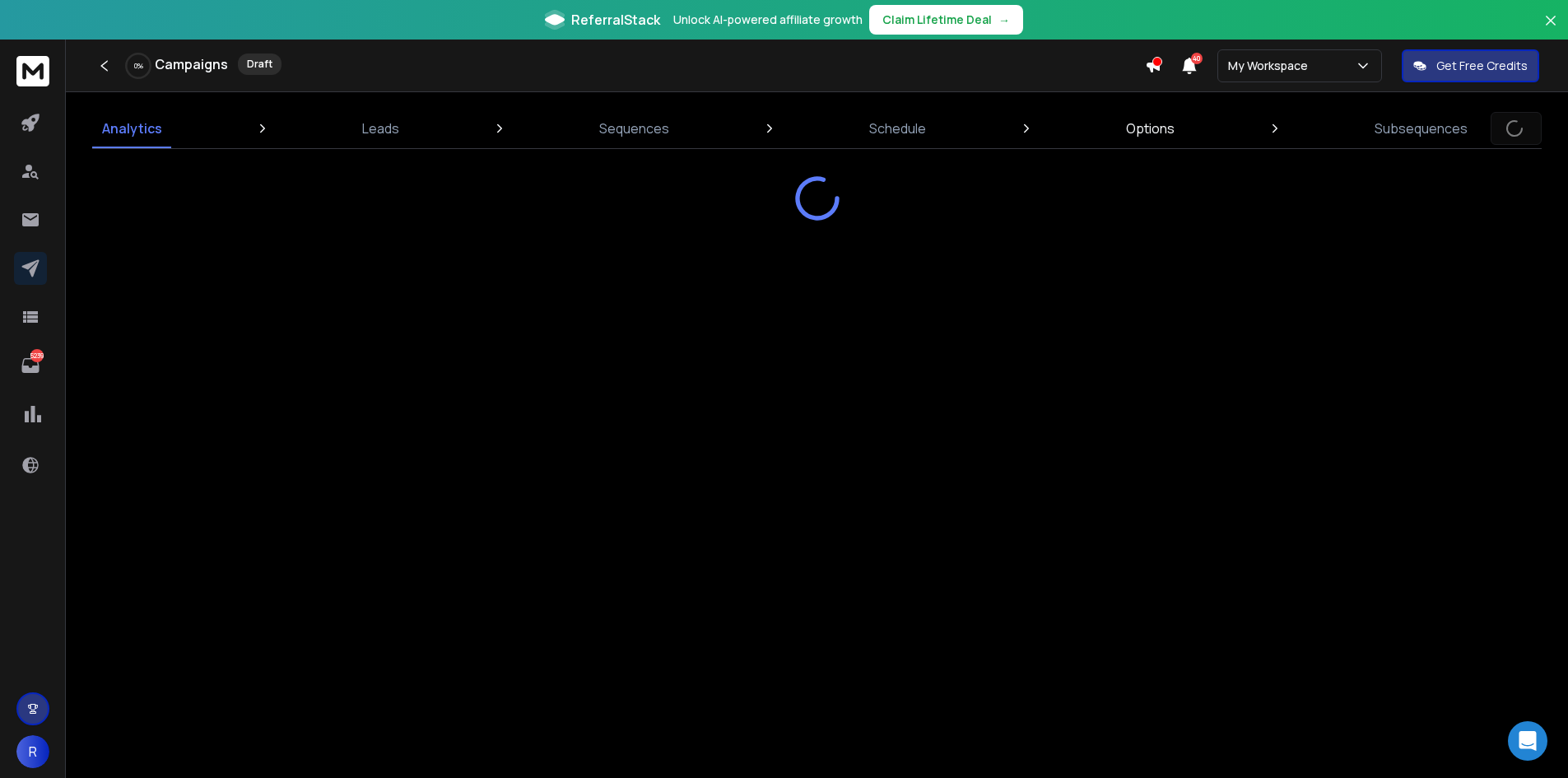
click at [1157, 130] on p "Options" at bounding box center [1151, 129] width 49 height 20
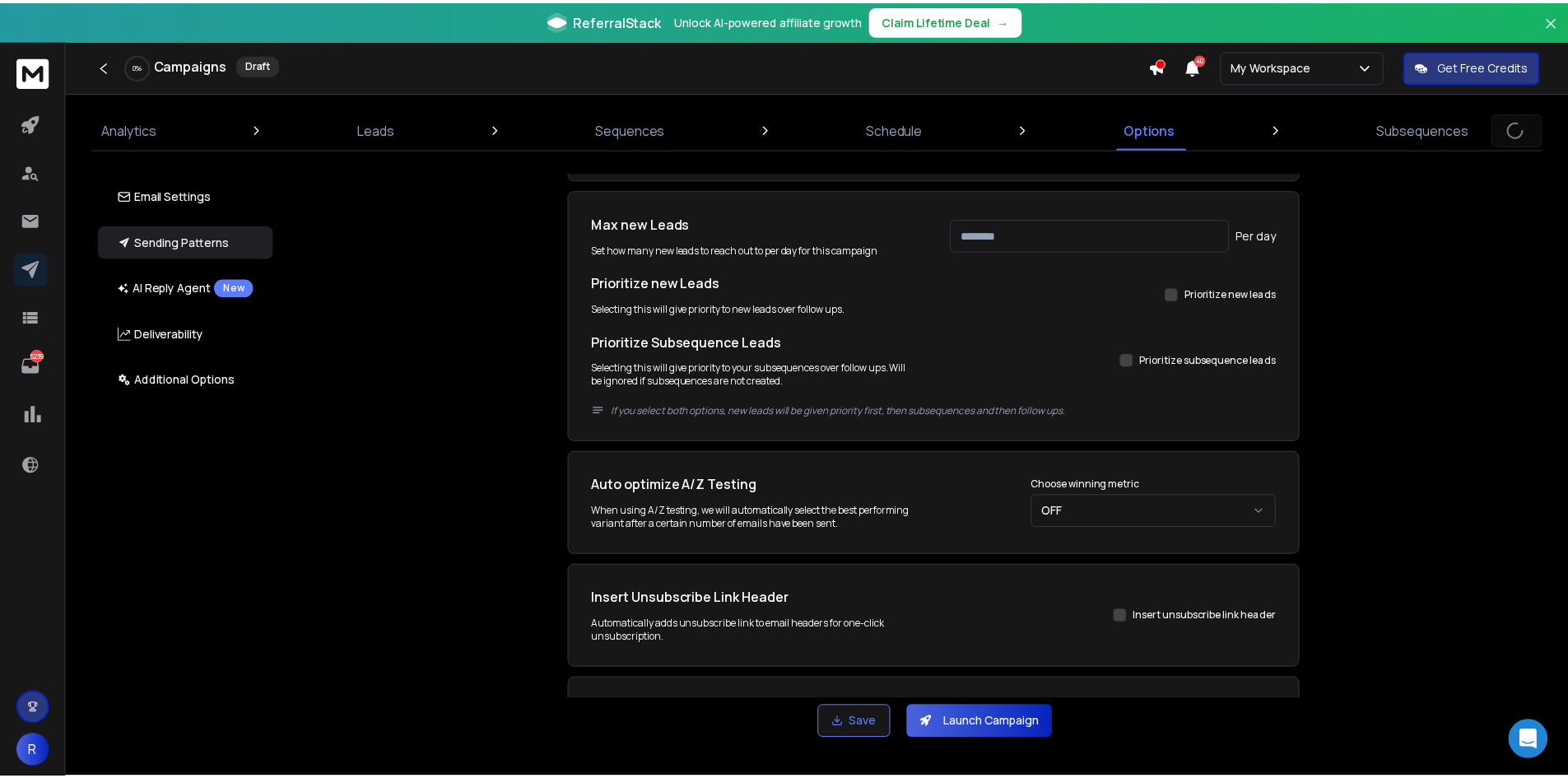
scroll to position [1317, 0]
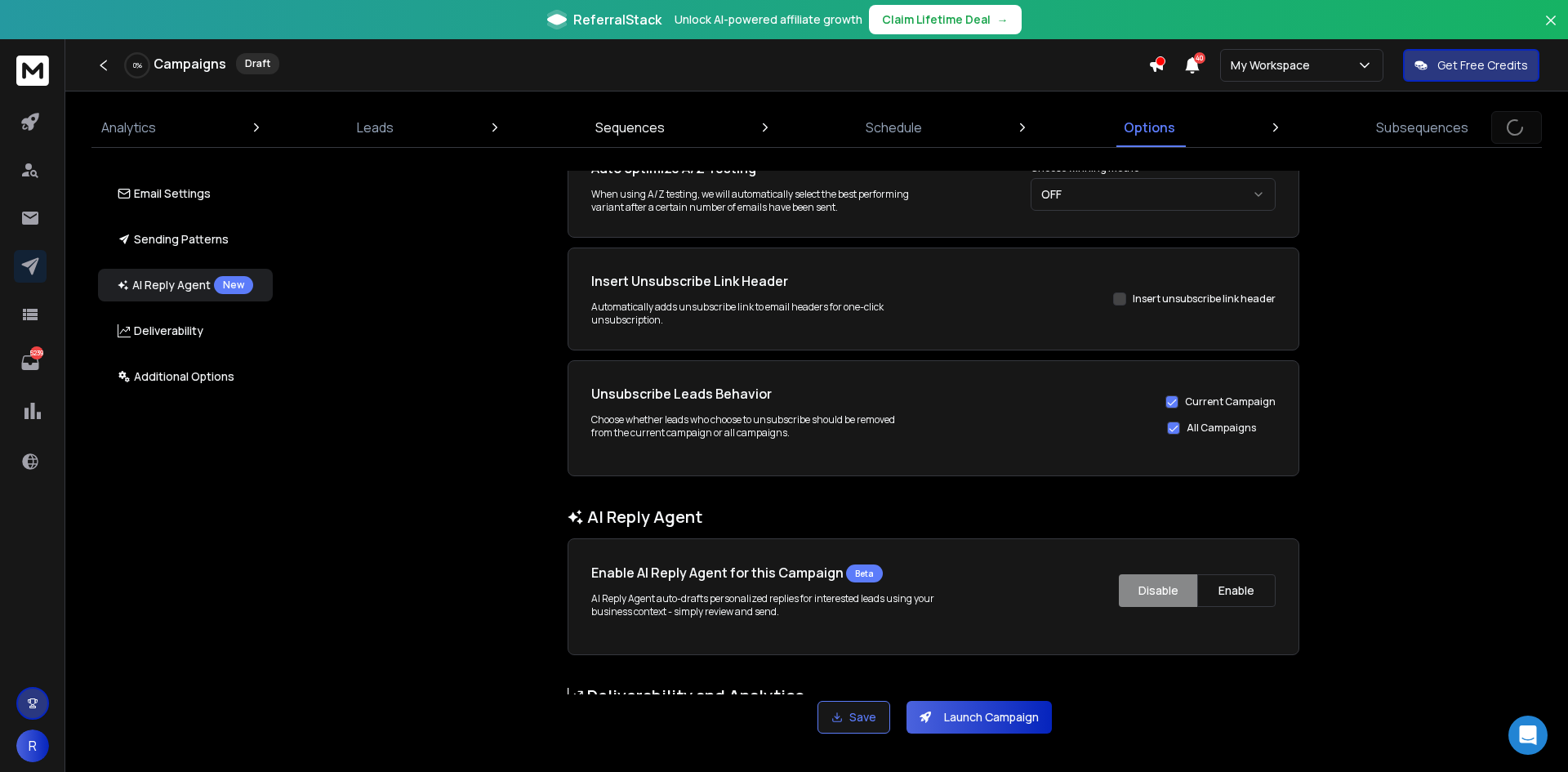
click at [641, 109] on div "Analytics Leads Sequences Schedule Options Subsequences Email Settings Sending …" at bounding box center [817, 142] width 1503 height 102
click at [641, 128] on p "Sequences" at bounding box center [630, 128] width 70 height 20
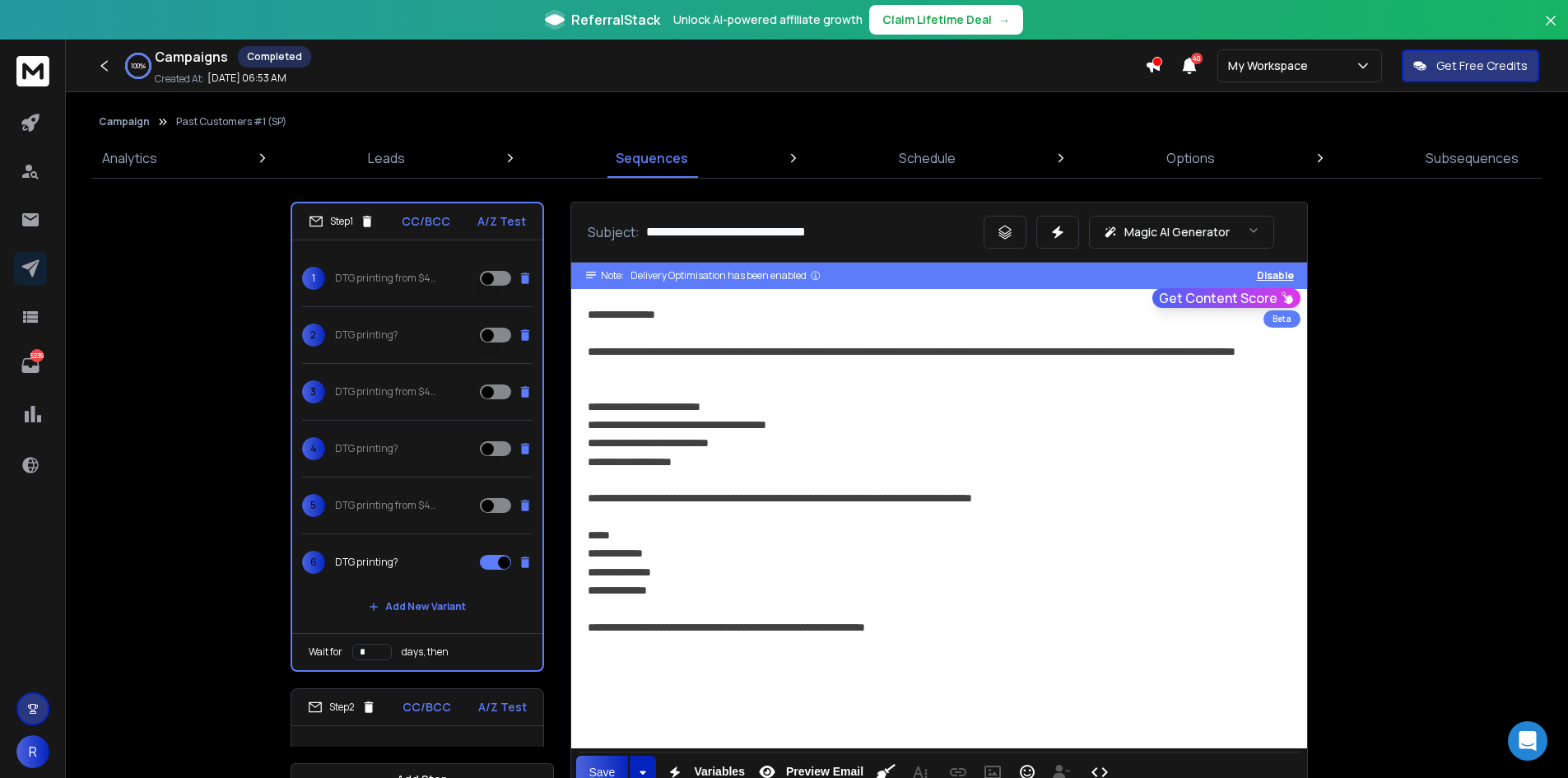
click at [1009, 594] on div "**********" at bounding box center [938, 590] width 703 height 18
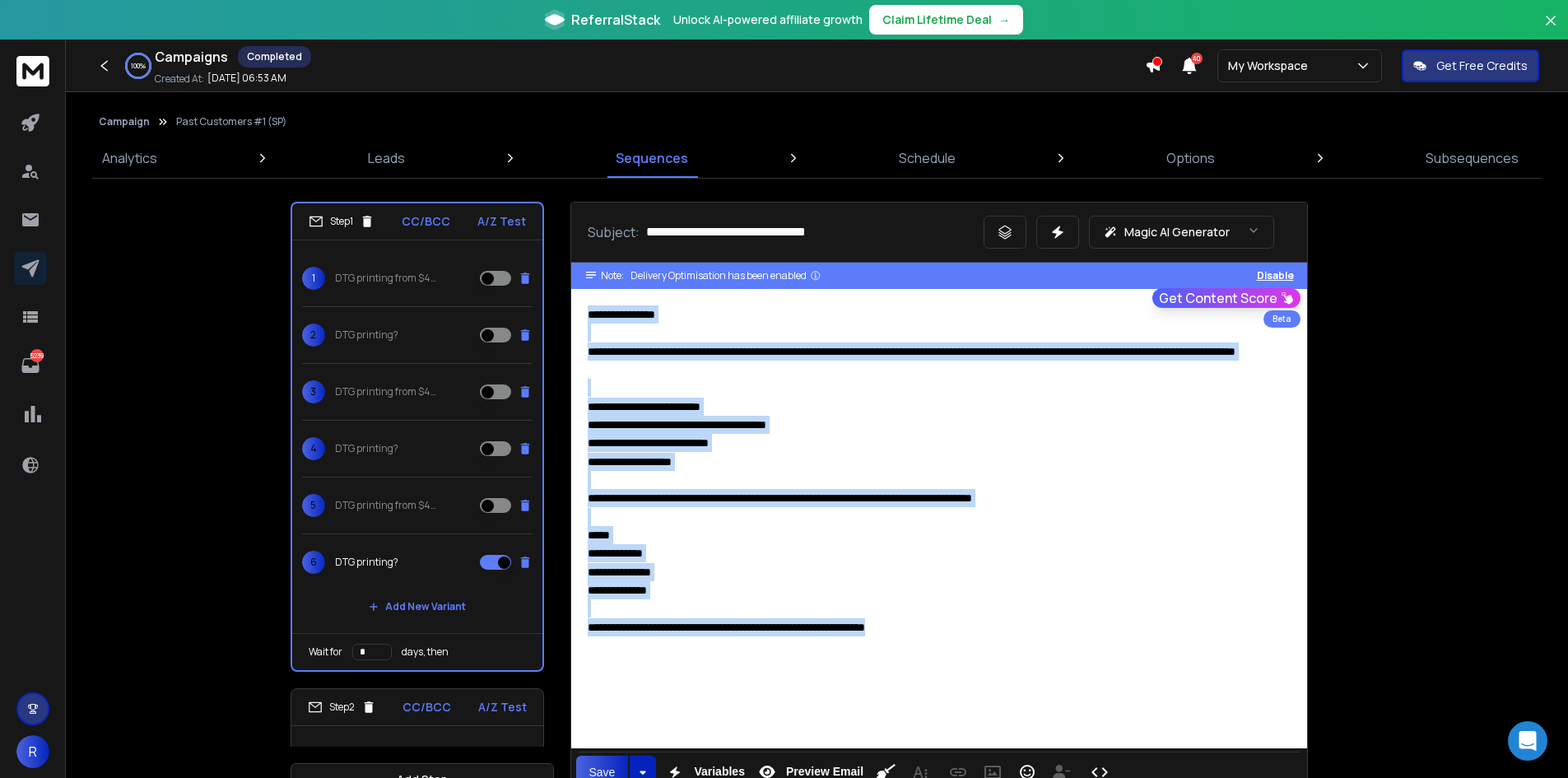
copy div "**********"
click at [1053, 554] on div "**********" at bounding box center [938, 553] width 703 height 18
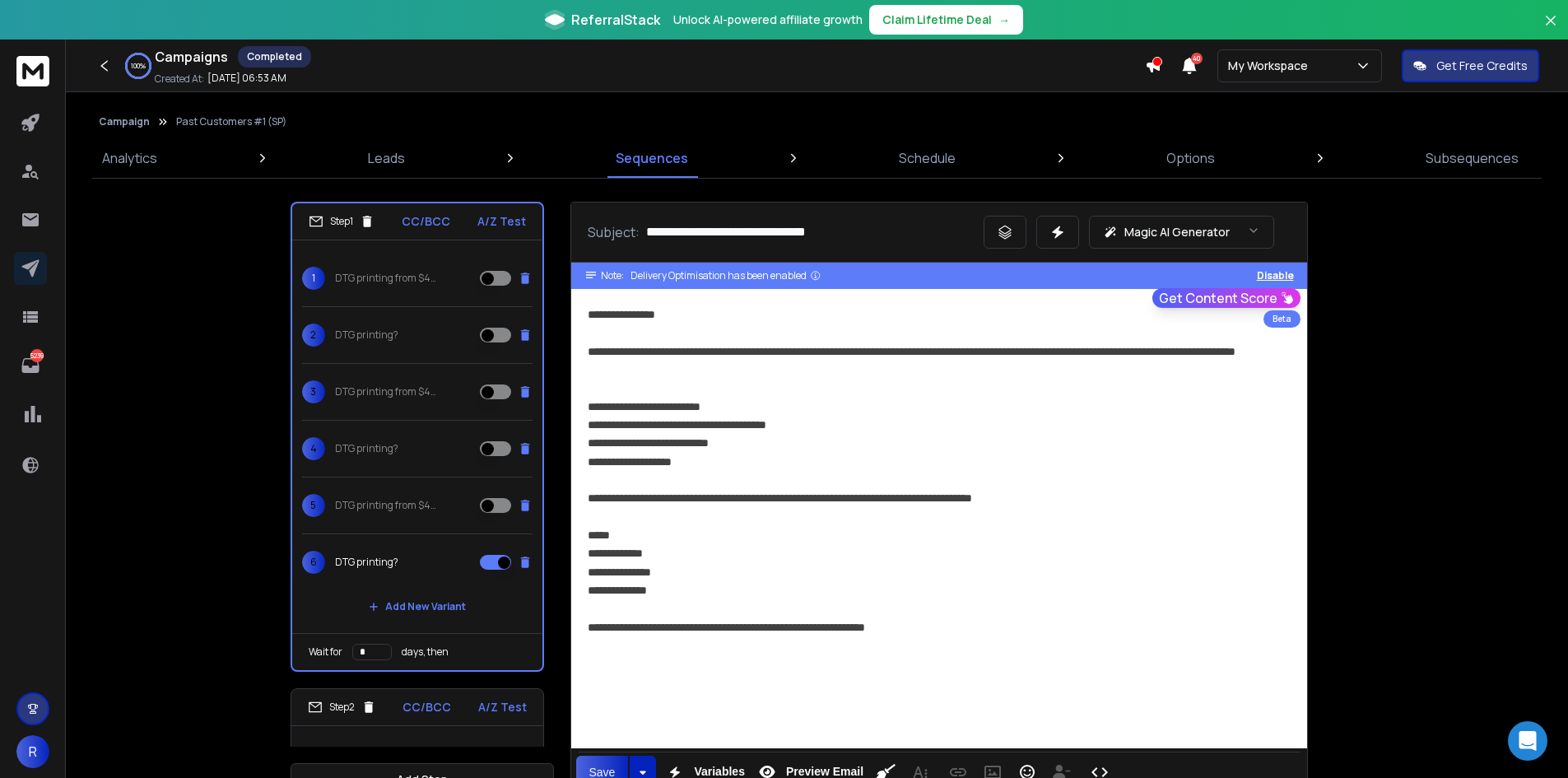
click at [200, 524] on div "**********" at bounding box center [816, 498] width 1449 height 607
click at [128, 130] on div "Campaign Past Customers #1 (SP)" at bounding box center [816, 121] width 1449 height 26
click at [126, 122] on button "Campaign" at bounding box center [124, 121] width 51 height 13
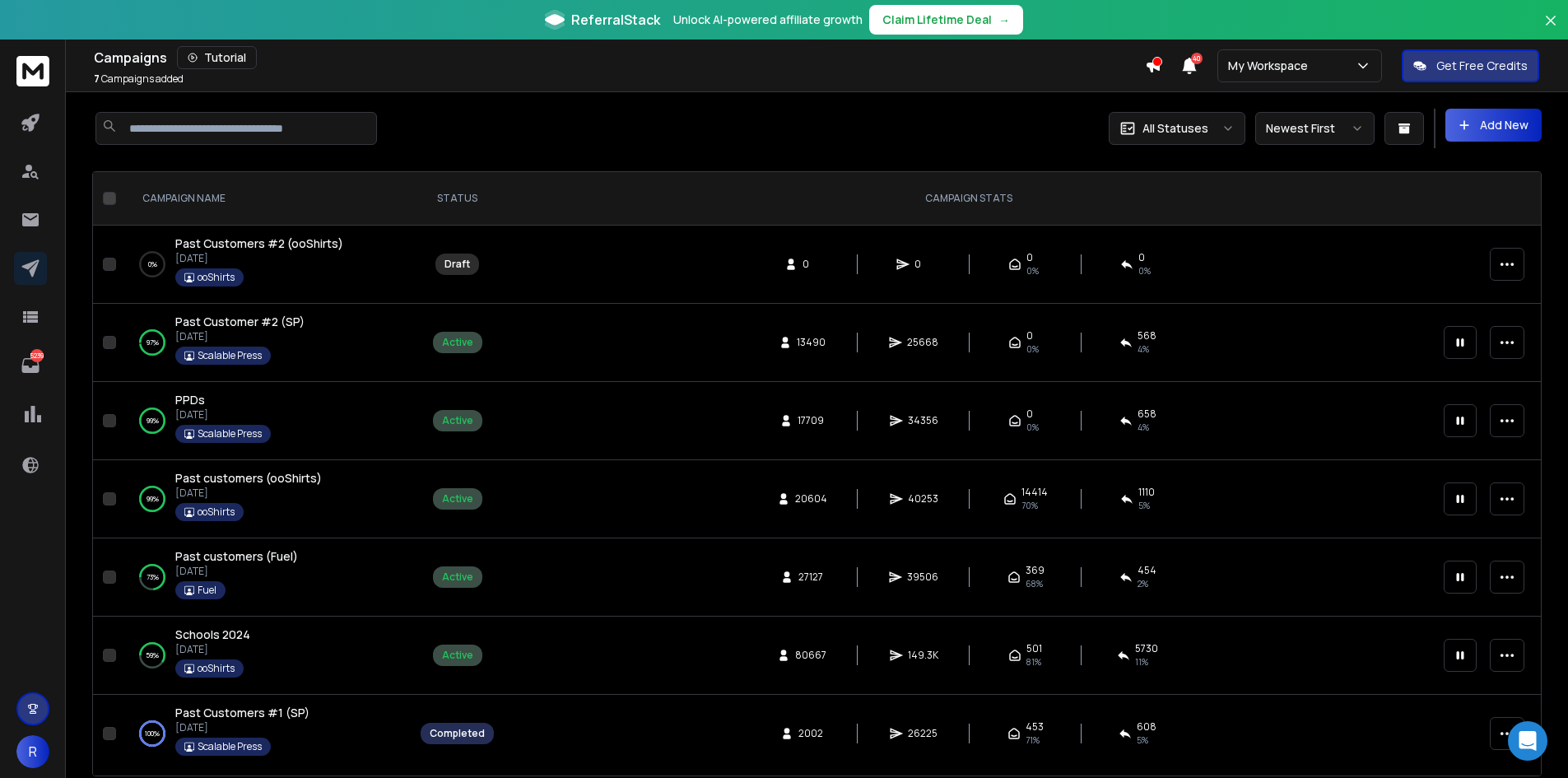
click at [664, 124] on div at bounding box center [454, 129] width 725 height 40
